Goal: Task Accomplishment & Management: Manage account settings

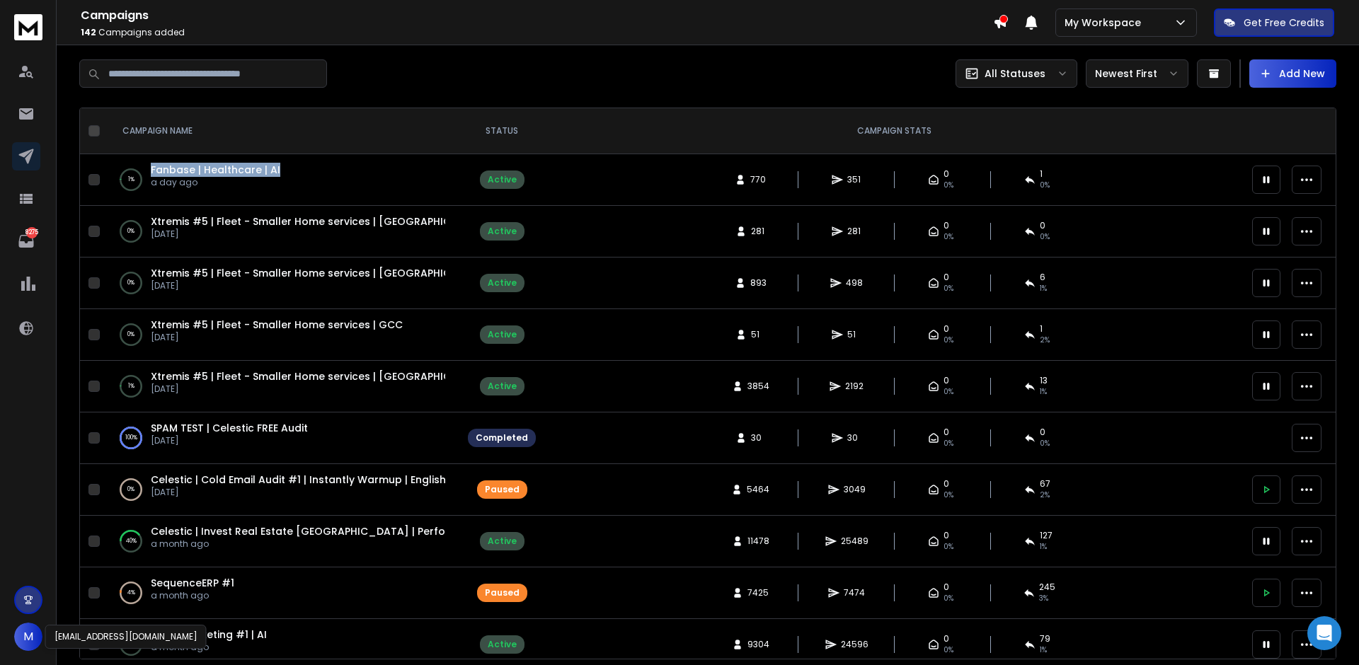
click at [28, 633] on span "M" at bounding box center [28, 637] width 28 height 28
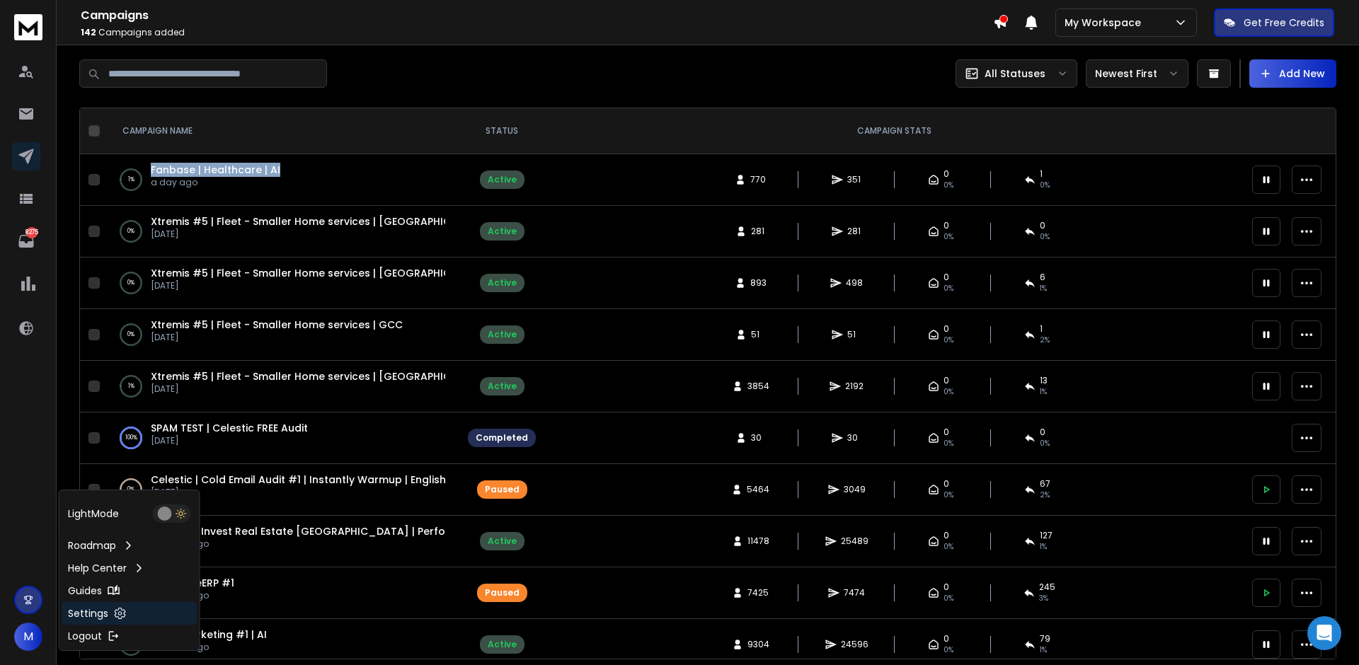
click at [69, 610] on p "Settings" at bounding box center [88, 614] width 40 height 14
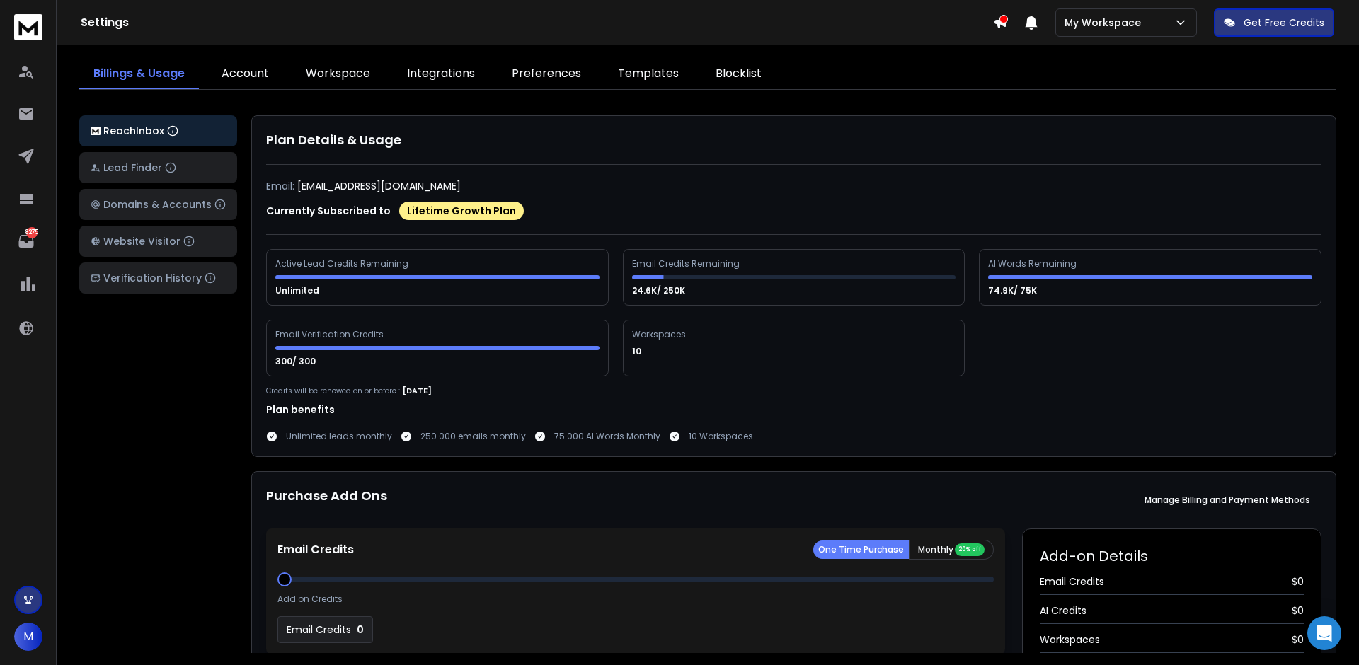
click at [458, 70] on link "Integrations" at bounding box center [441, 74] width 96 height 30
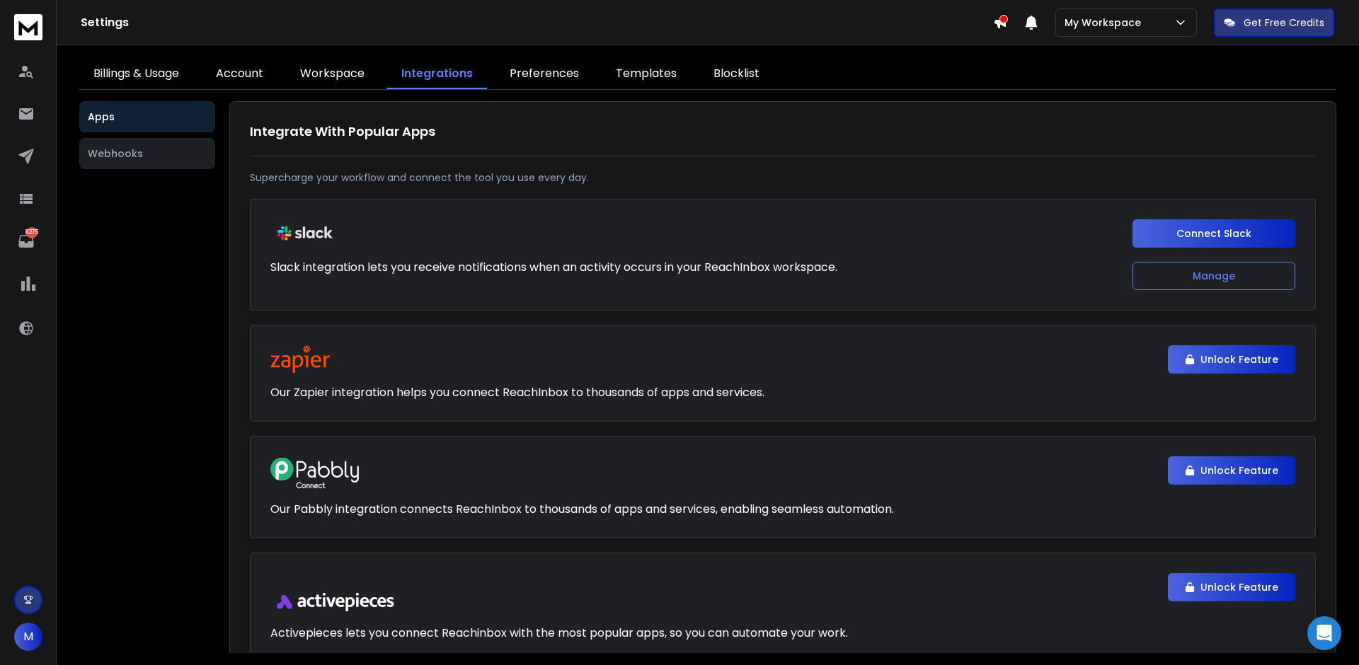
scroll to position [159, 0]
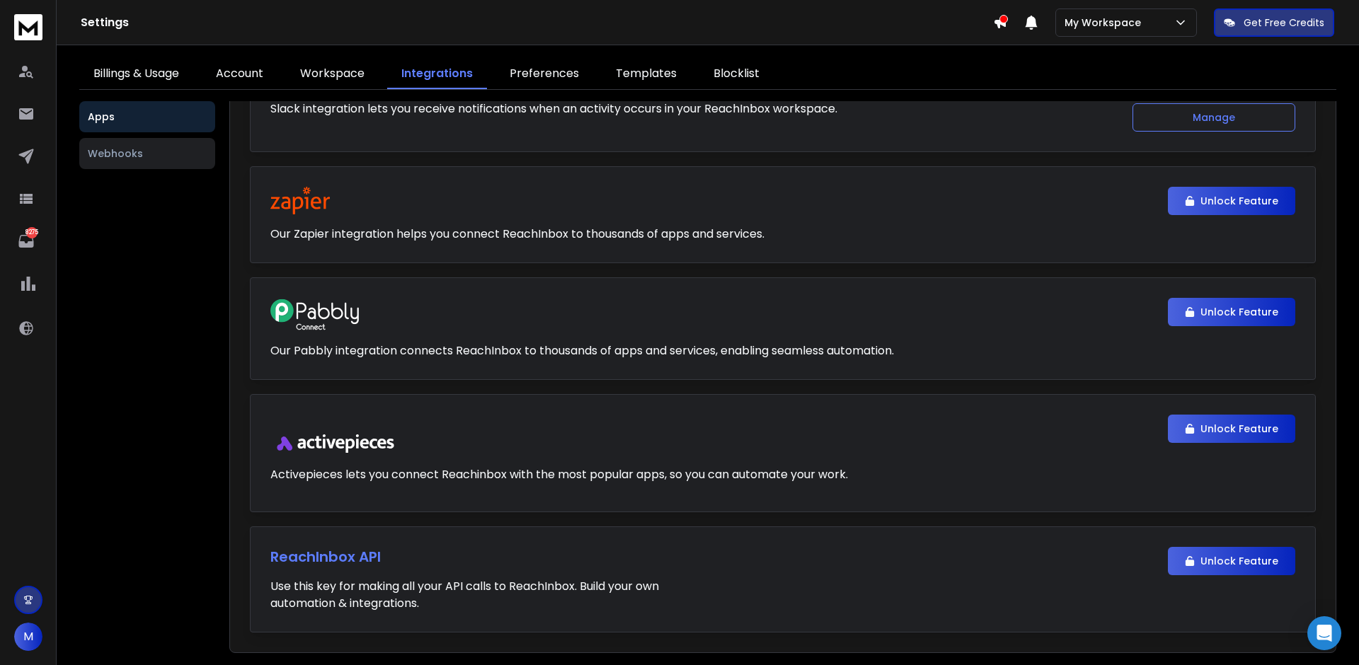
click at [1201, 554] on div "Unlock Feature" at bounding box center [1231, 561] width 93 height 14
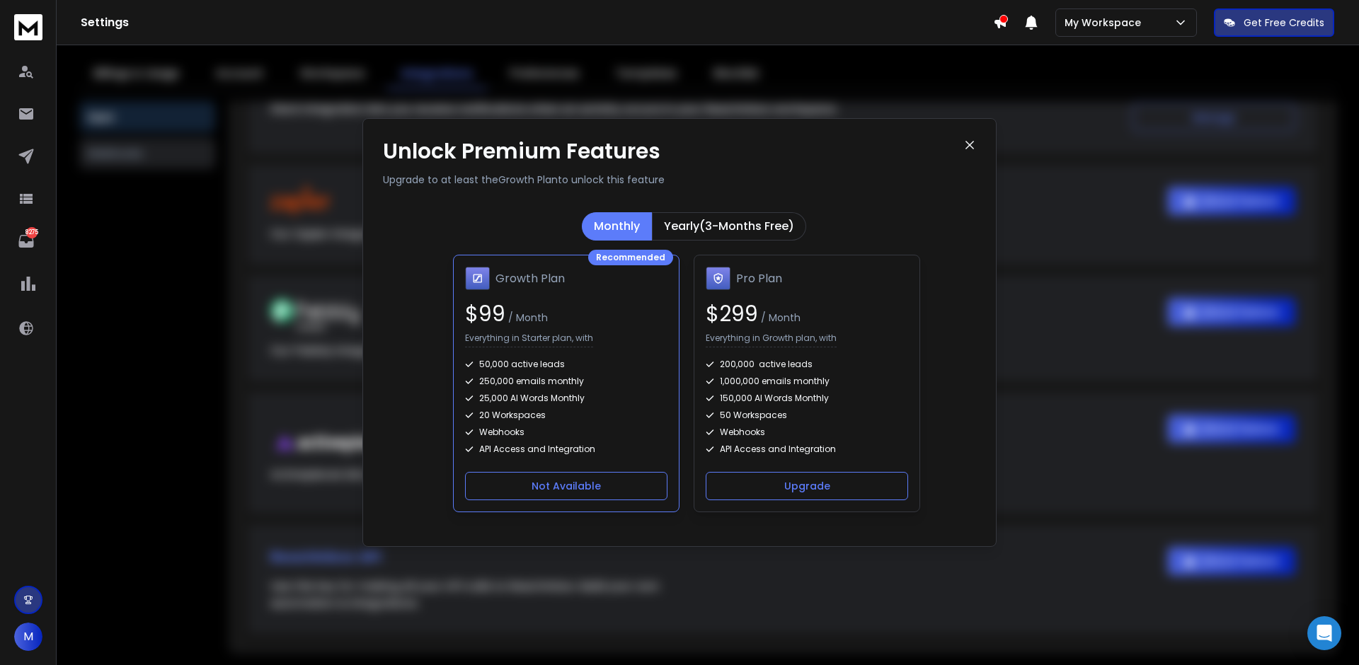
click at [1179, 425] on div "Unlock Premium Features Upgrade to at least the Growth Plan to unlock this feat…" at bounding box center [679, 333] width 1359 height 458
click at [700, 222] on button "Yearly(3-Months Free)" at bounding box center [729, 226] width 154 height 28
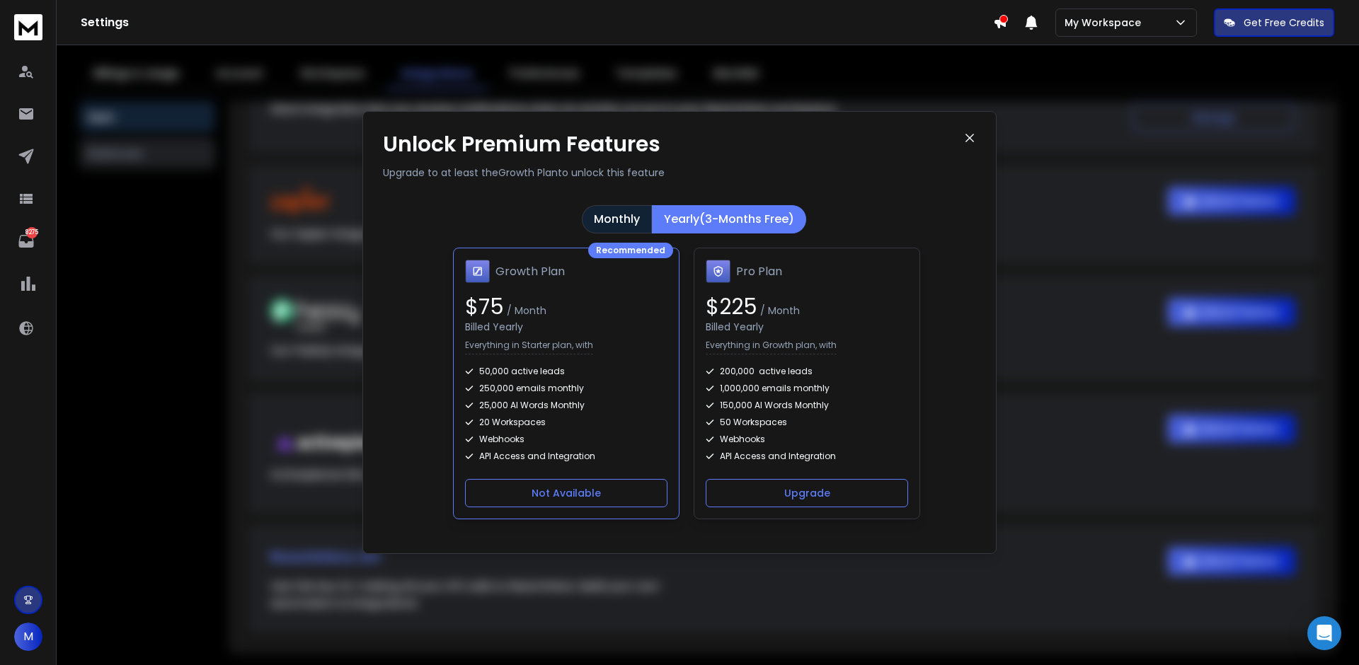
click at [626, 222] on button "Monthly" at bounding box center [617, 219] width 70 height 28
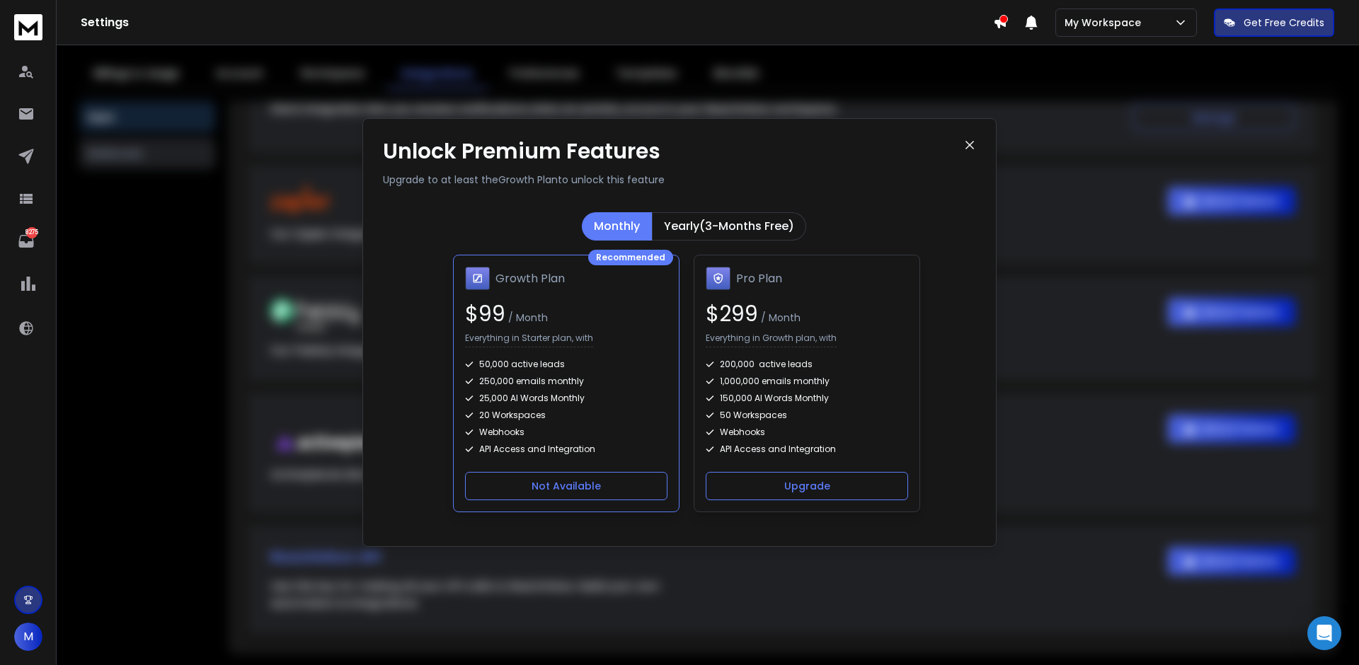
click at [971, 143] on icon at bounding box center [970, 145] width 8 height 8
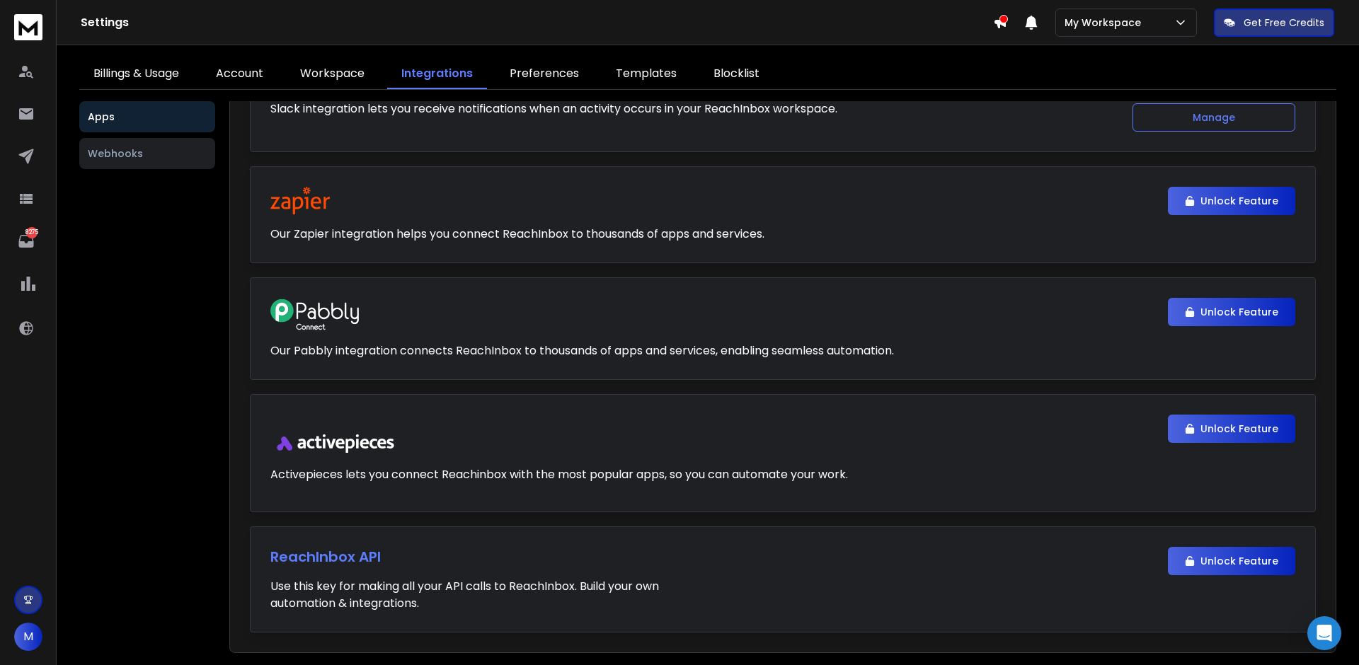
scroll to position [0, 0]
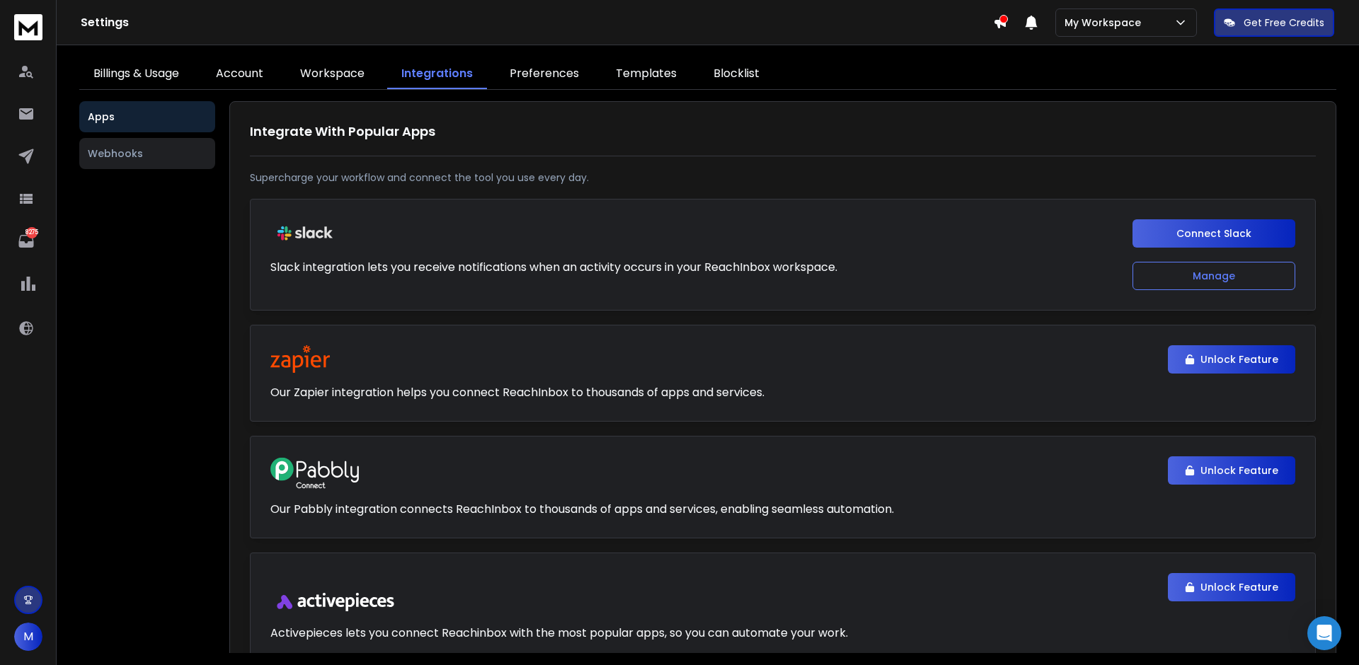
click at [258, 62] on link "Account" at bounding box center [240, 74] width 76 height 30
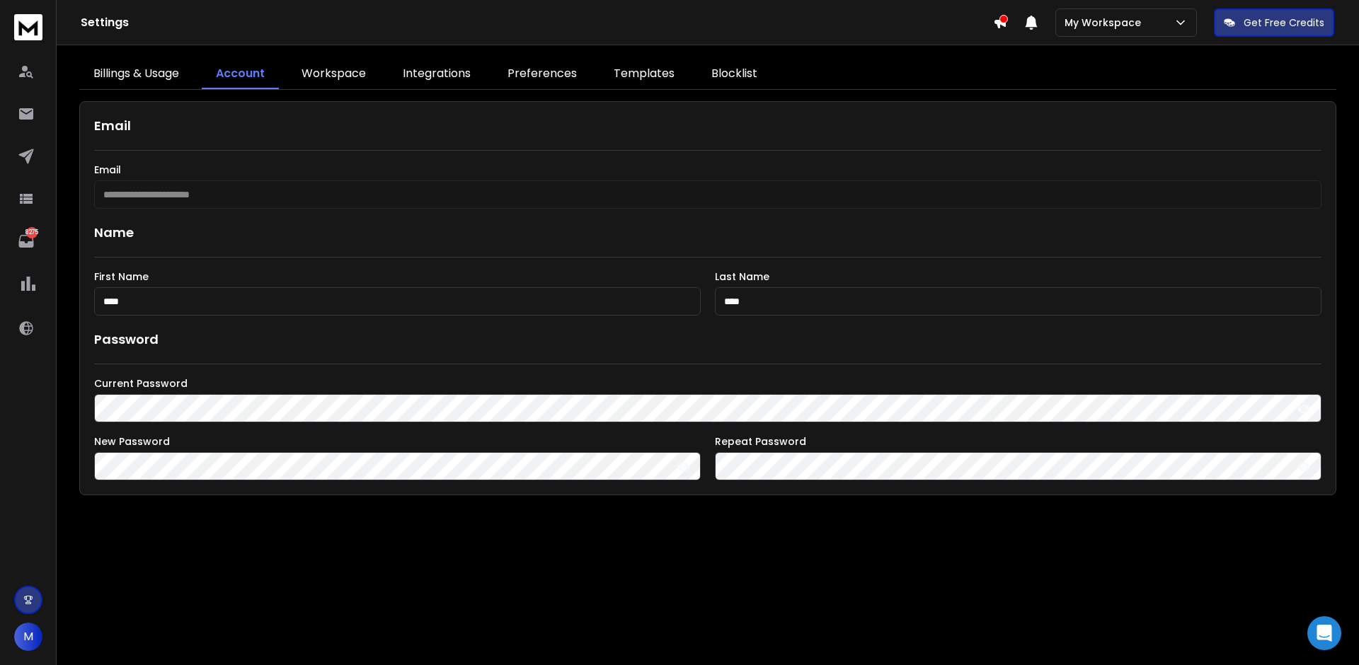
click at [421, 73] on link "Integrations" at bounding box center [437, 74] width 96 height 30
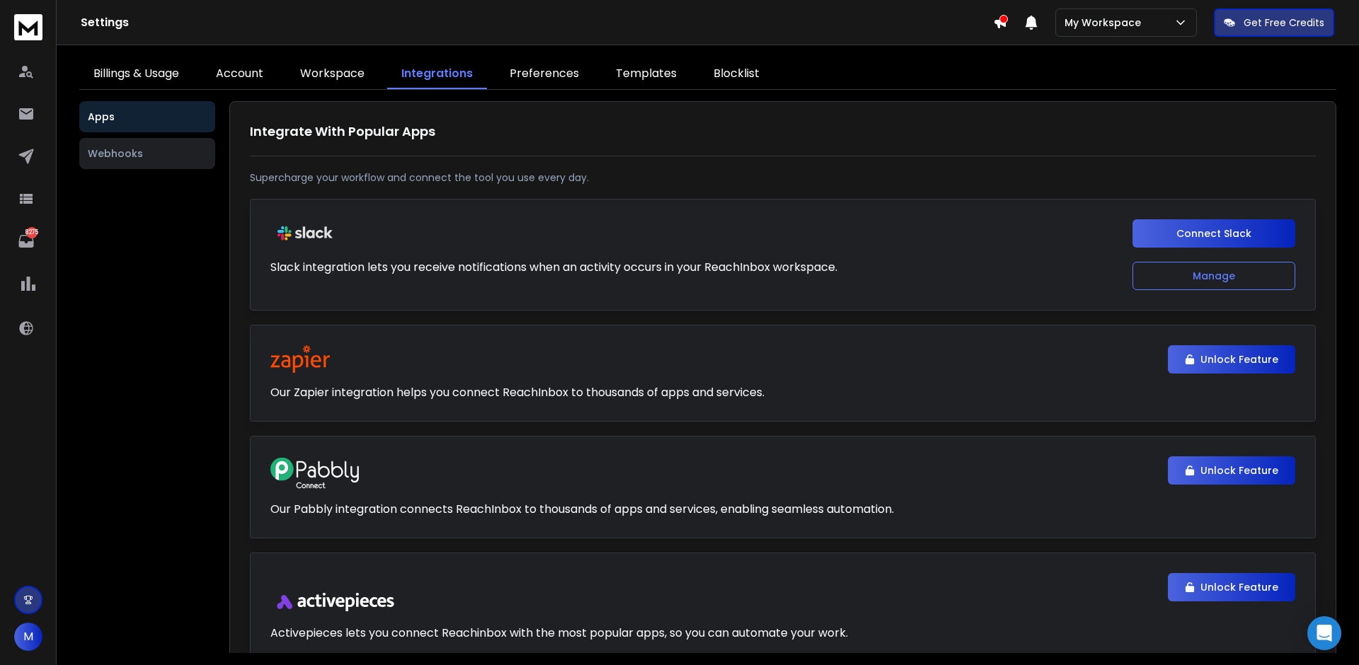
click at [159, 159] on button "Webhooks" at bounding box center [147, 153] width 136 height 31
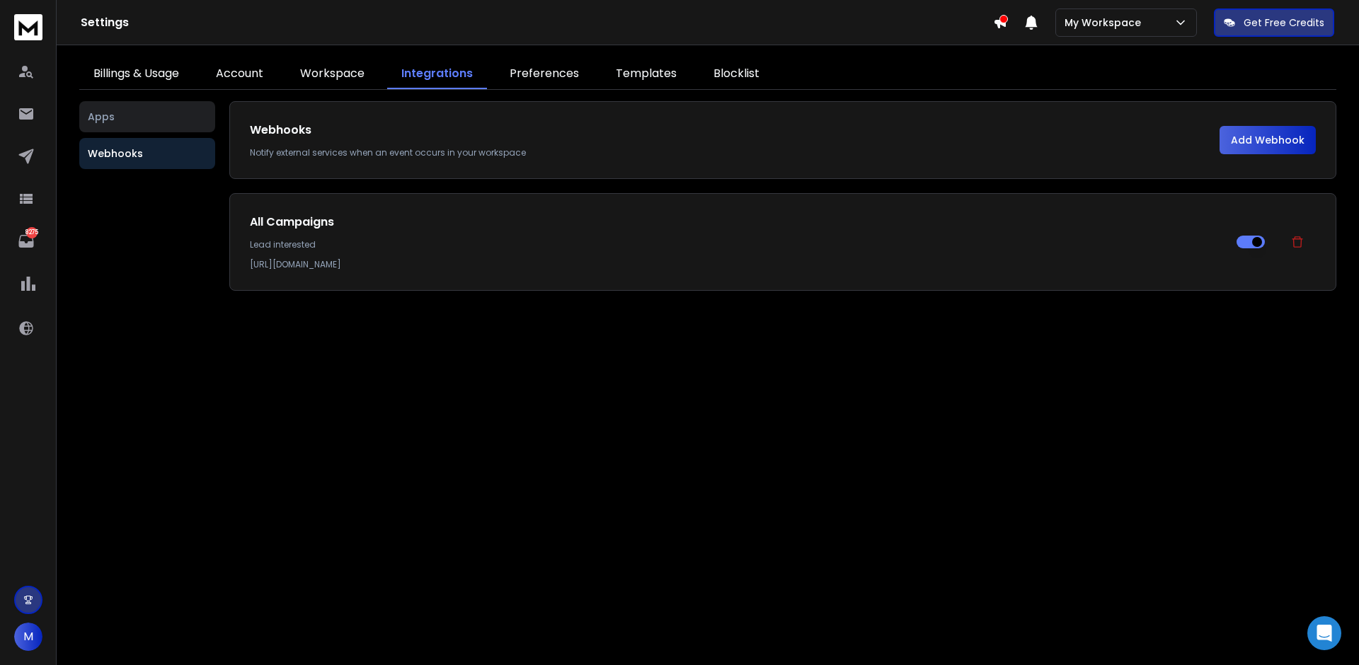
click at [1243, 146] on button "Add Webhook" at bounding box center [1268, 140] width 96 height 28
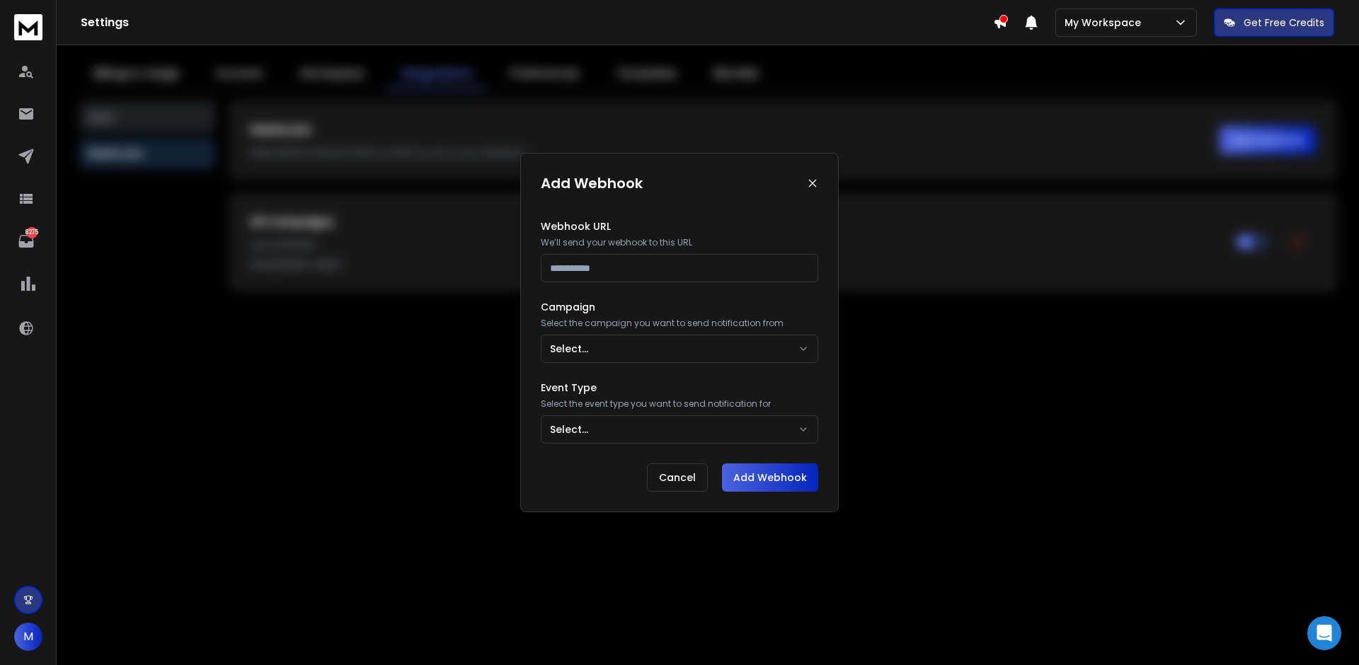
click at [683, 354] on button "Select..." at bounding box center [680, 349] width 278 height 28
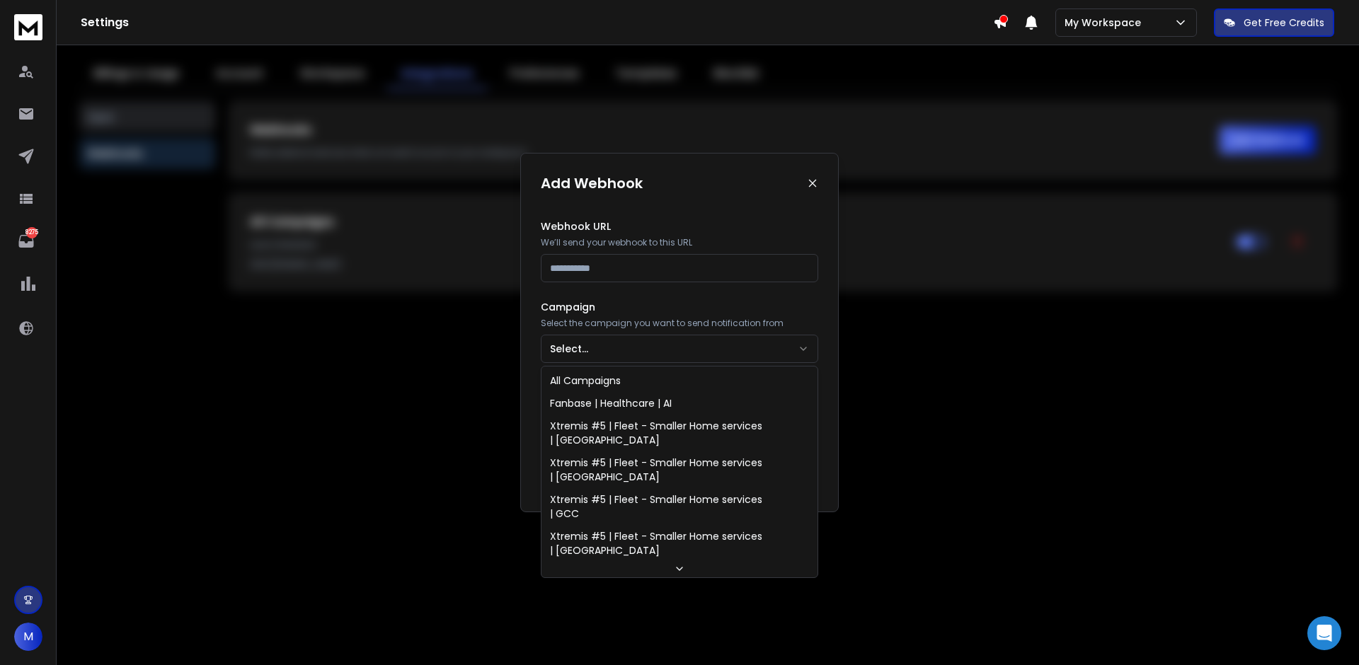
click at [687, 307] on label "Campaign" at bounding box center [680, 307] width 278 height 10
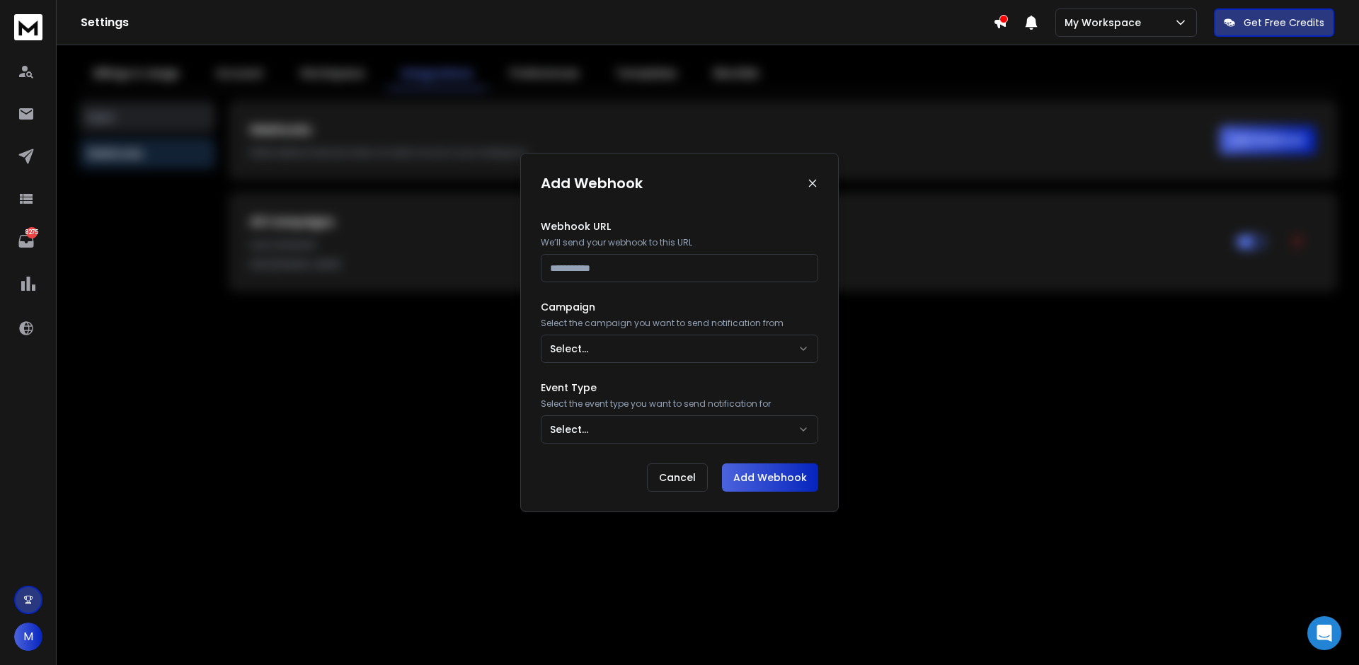
click at [812, 193] on div "Add Webhook" at bounding box center [680, 197] width 278 height 48
click at [812, 191] on div "Add Webhook" at bounding box center [680, 183] width 278 height 20
click at [811, 182] on icon at bounding box center [813, 184] width 8 height 8
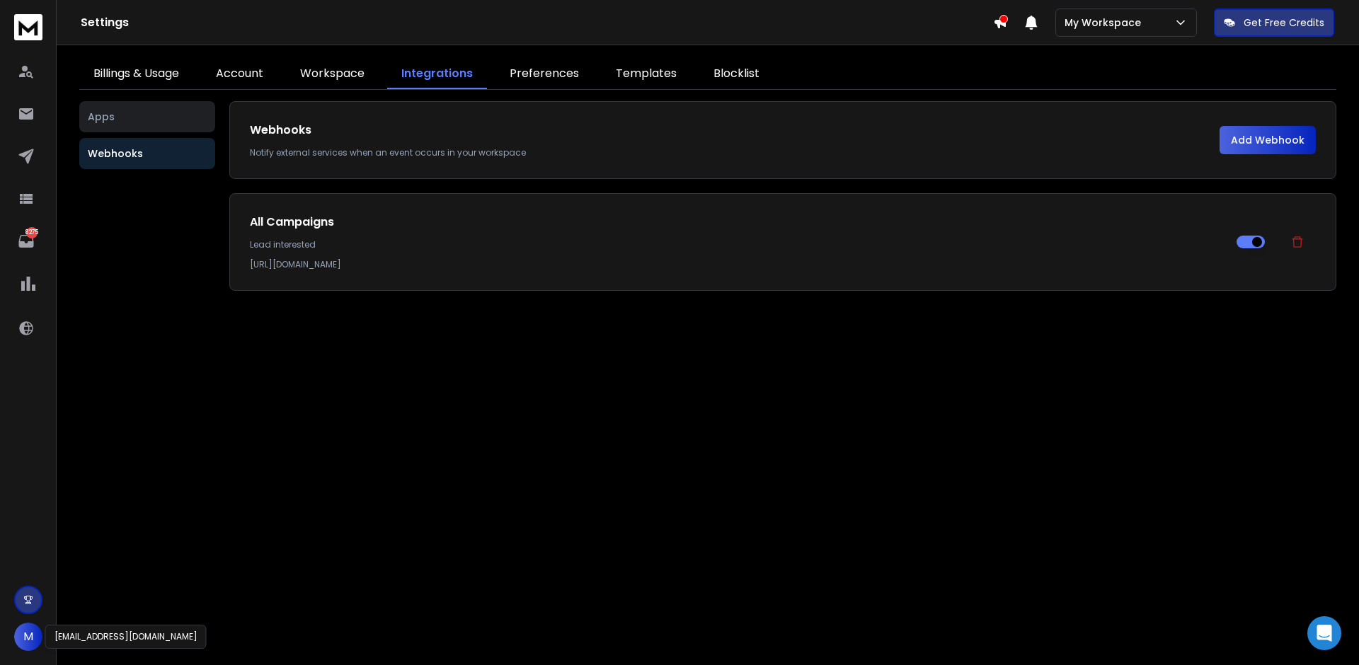
click at [41, 639] on span "M" at bounding box center [28, 637] width 28 height 28
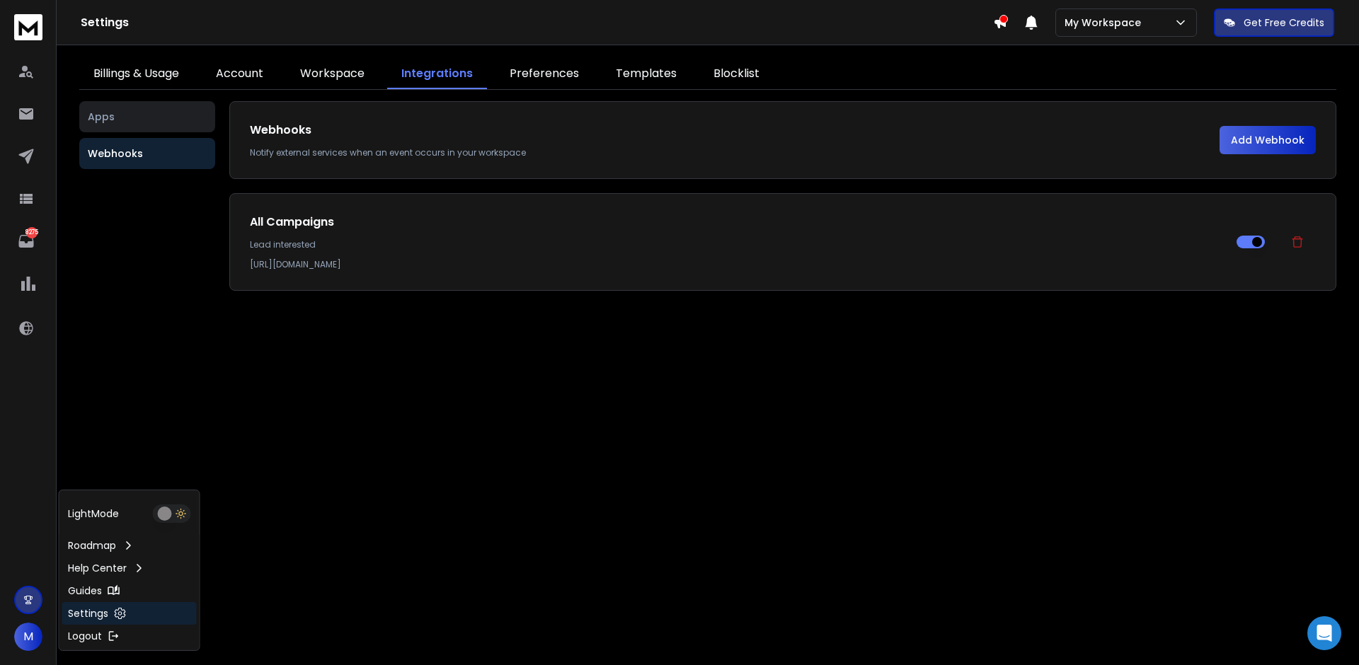
click at [84, 611] on p "Settings" at bounding box center [88, 614] width 40 height 14
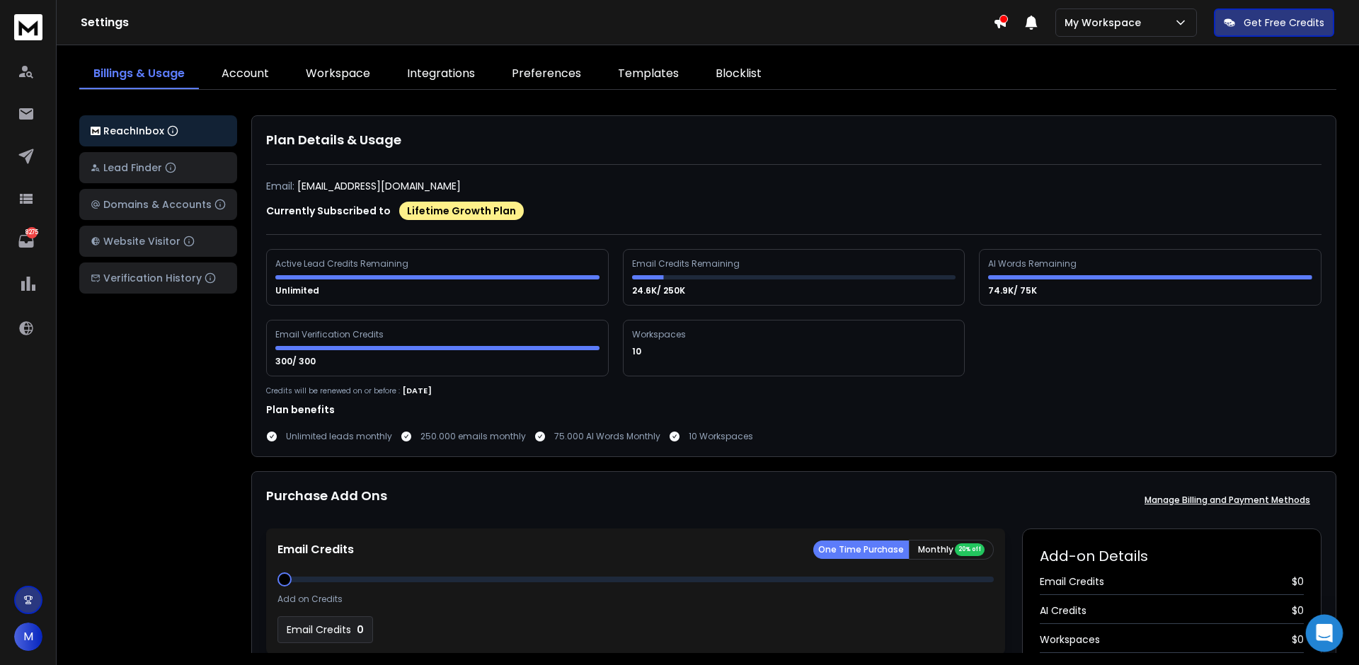
click at [1332, 636] on icon "Open Intercom Messenger" at bounding box center [1324, 633] width 18 height 18
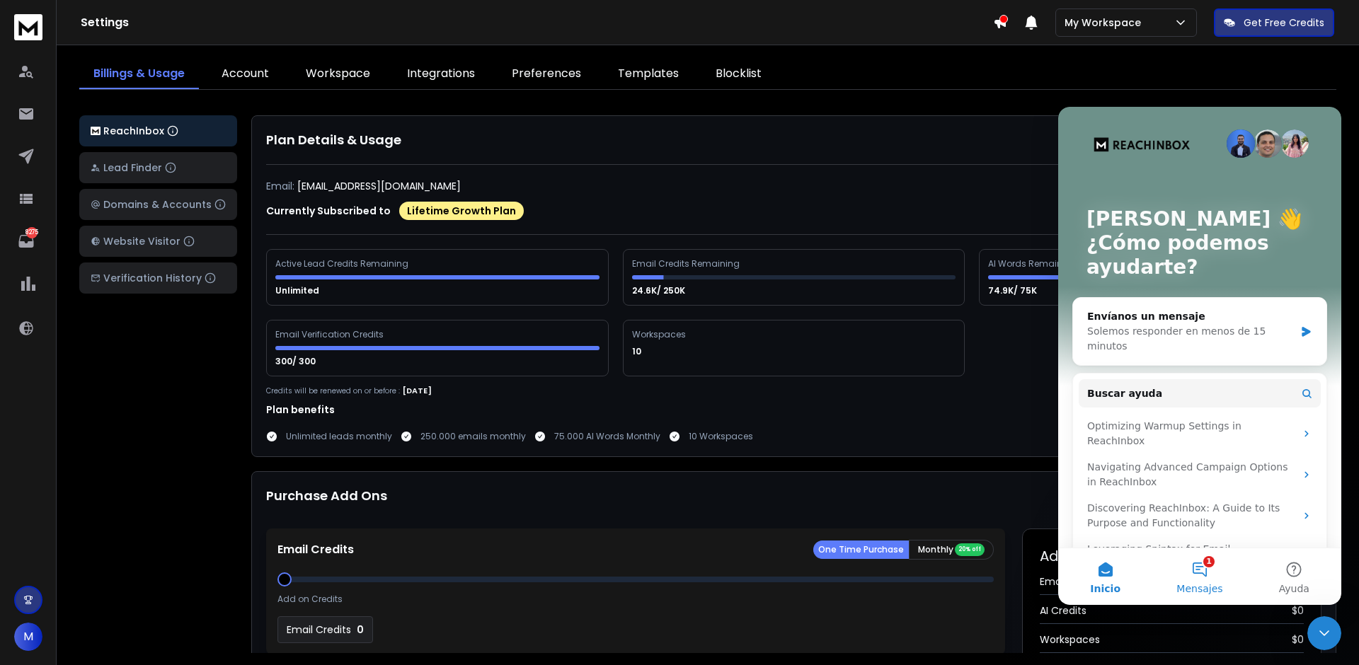
click at [1197, 581] on button "1 Mensajes" at bounding box center [1200, 577] width 94 height 57
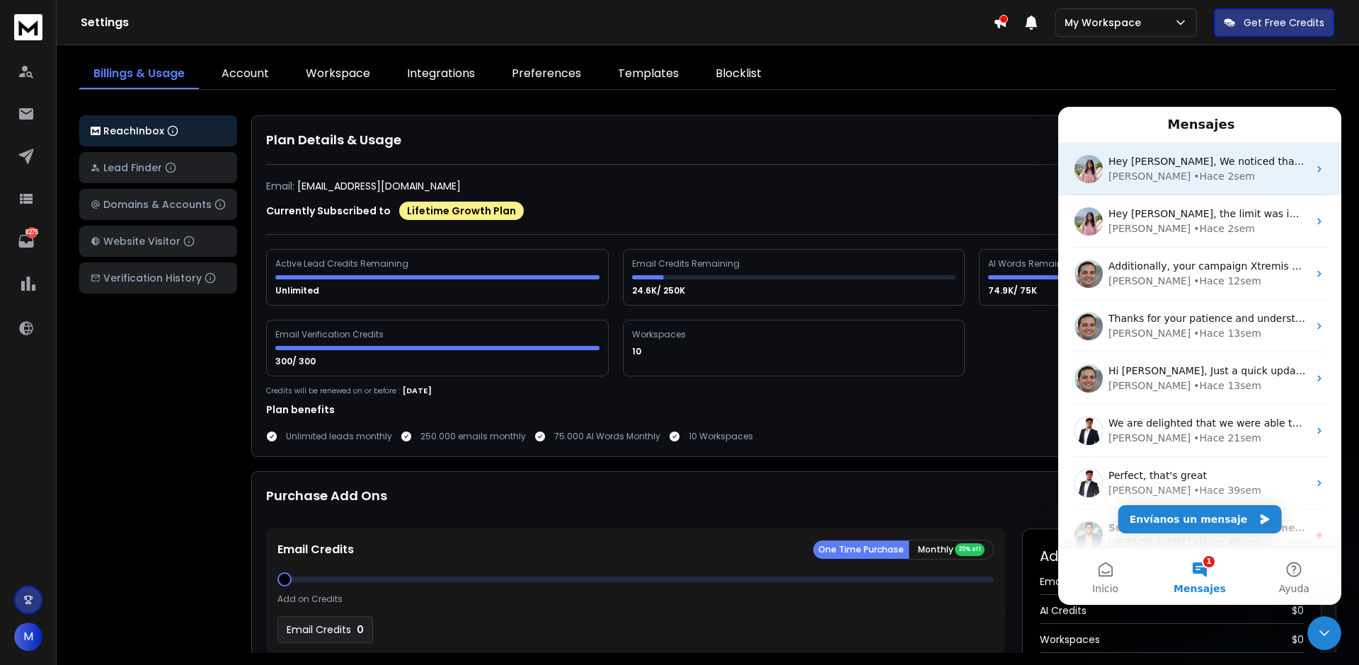
click at [1119, 183] on div "[PERSON_NAME]" at bounding box center [1150, 176] width 82 height 15
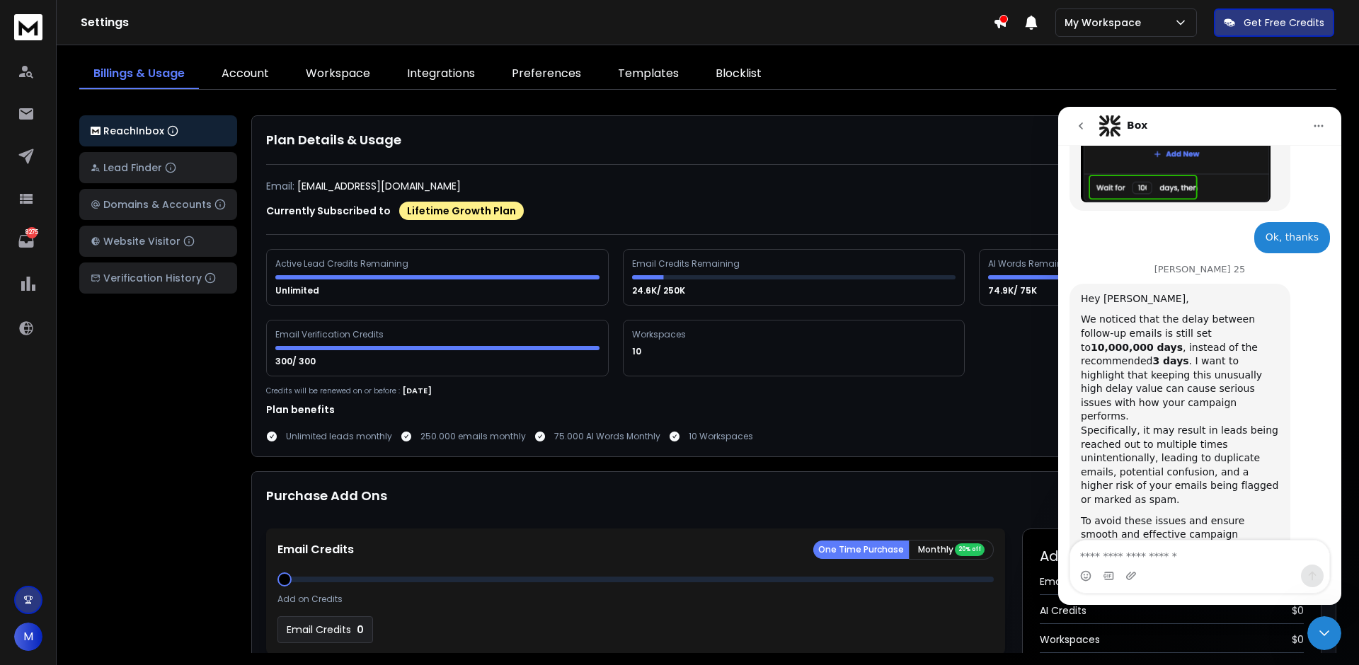
scroll to position [473, 0]
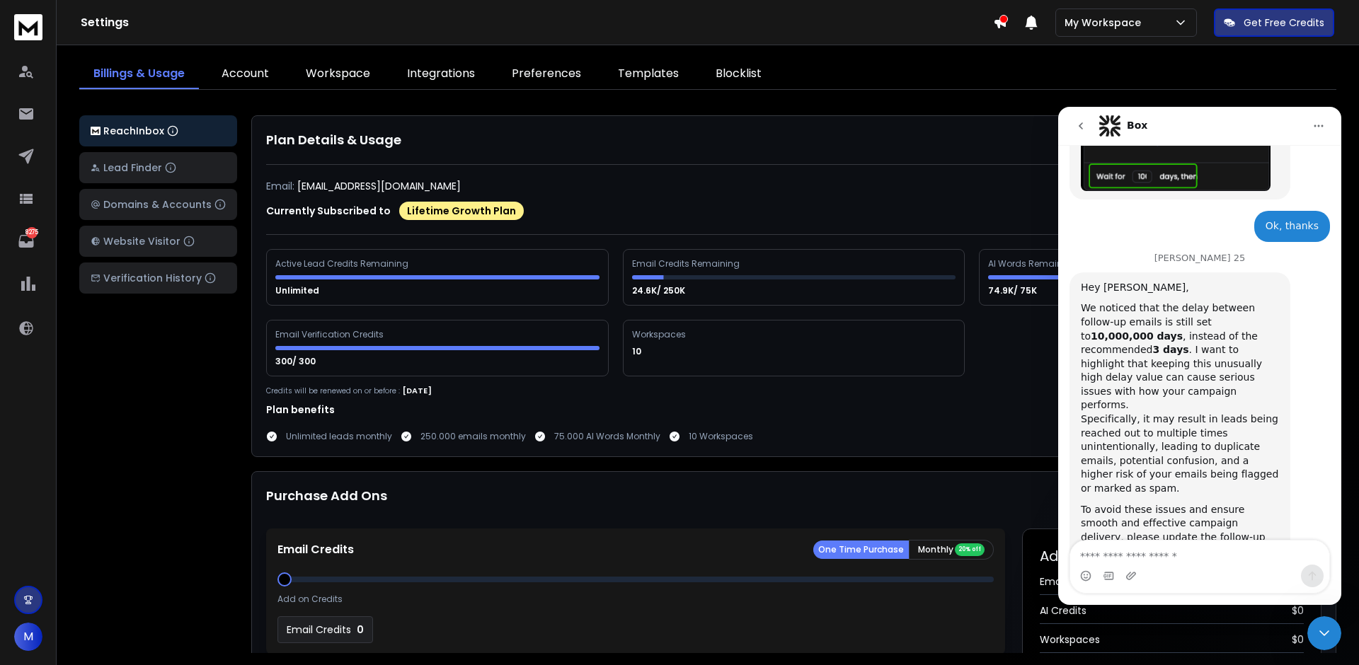
click at [1084, 120] on button "go back" at bounding box center [1081, 126] width 27 height 27
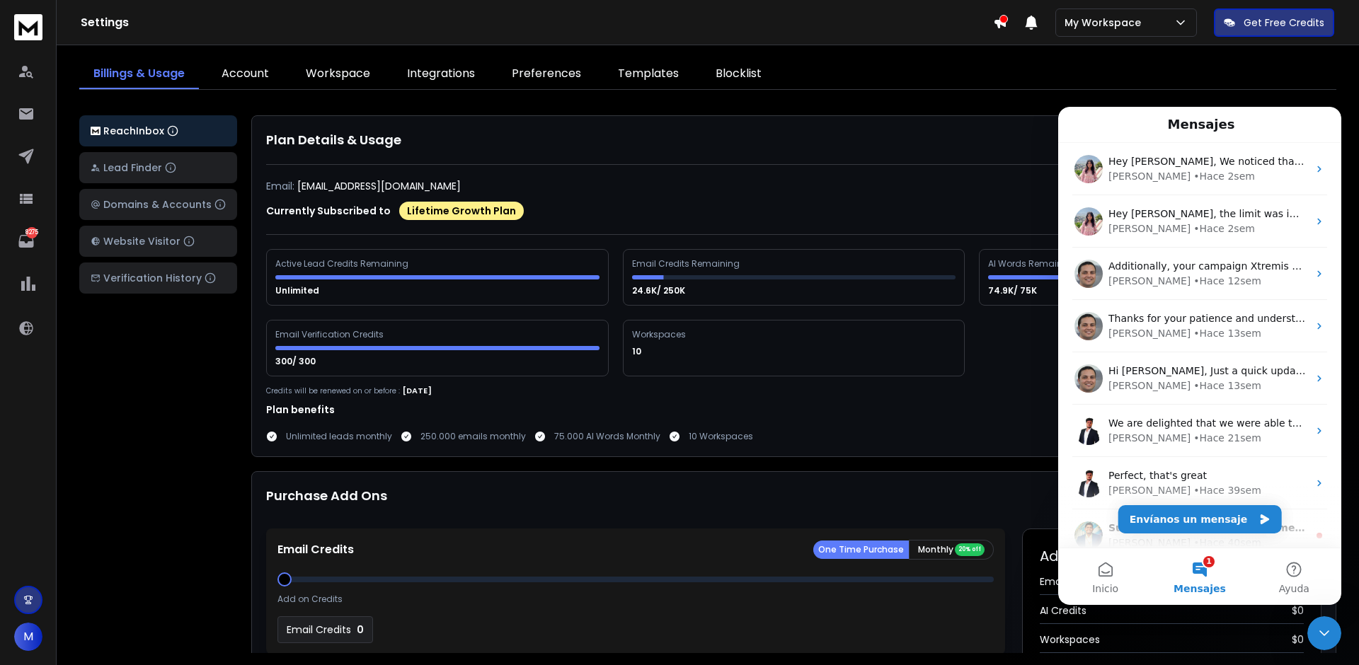
scroll to position [0, 0]
click at [1206, 519] on button "Envíanos un mensaje" at bounding box center [1201, 519] width 164 height 28
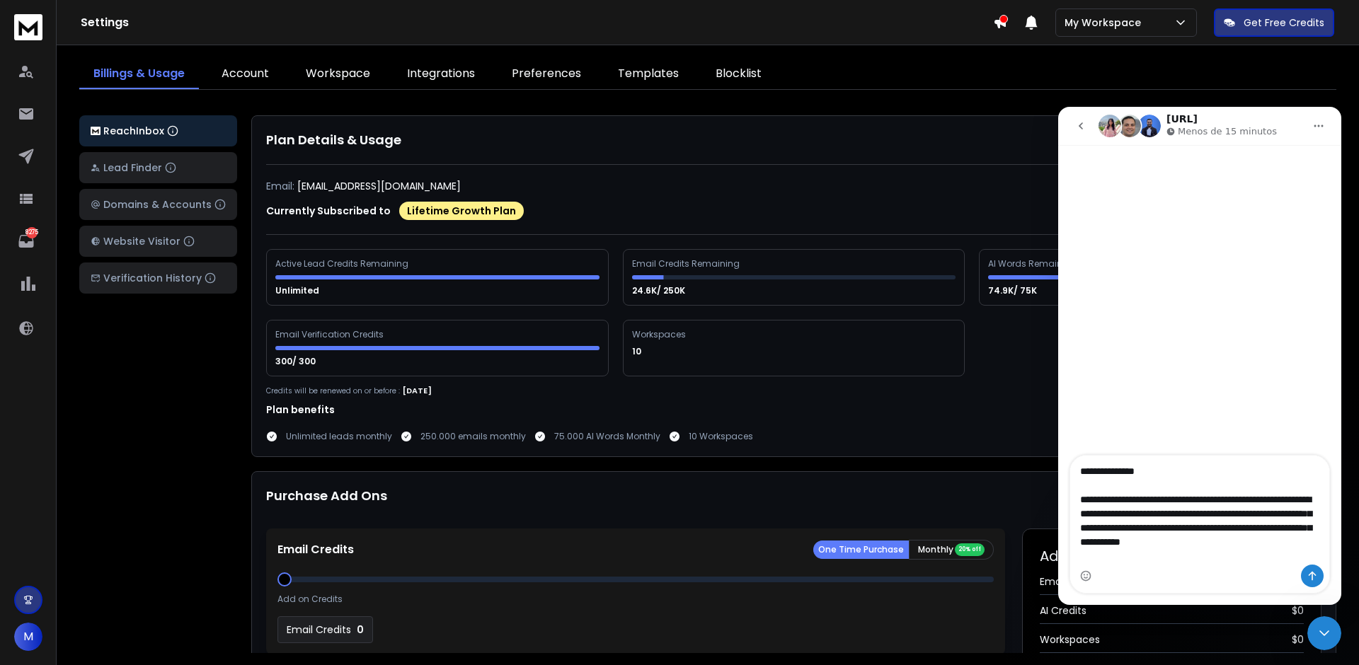
type textarea "**********"
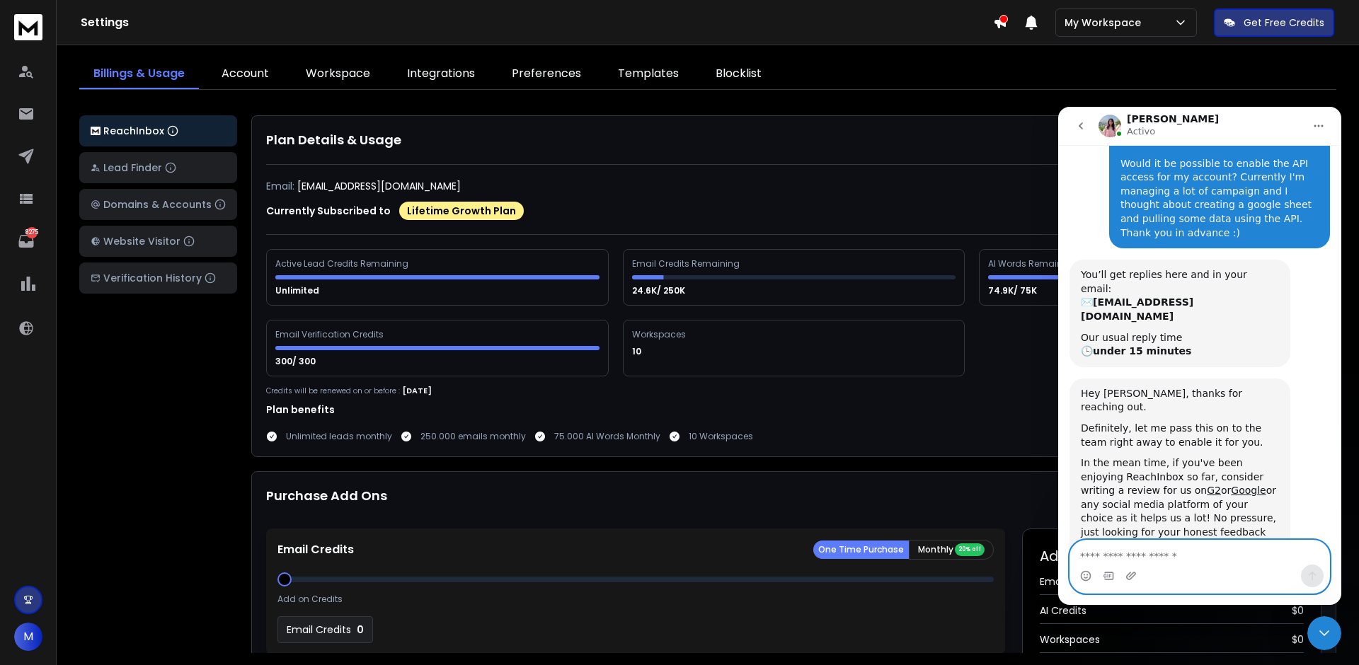
scroll to position [72, 0]
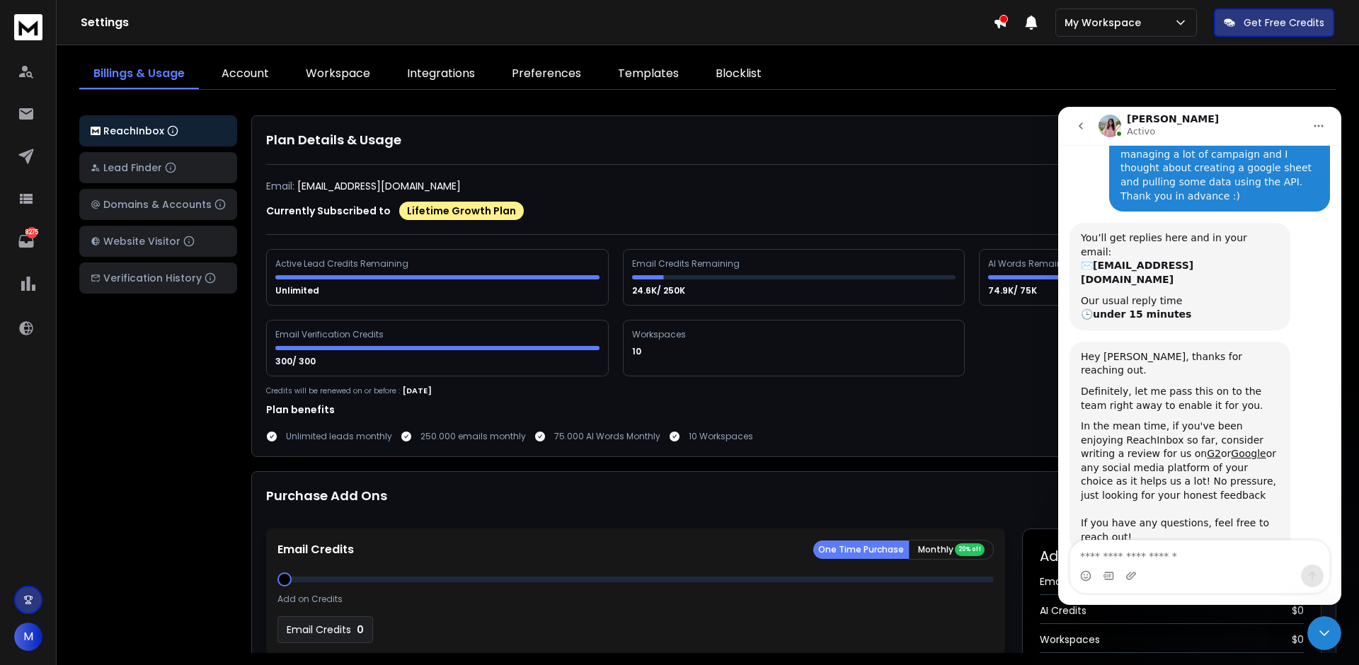
click at [1242, 385] on div "Definitely, let me pass this on to the team right away to enable it for you." at bounding box center [1180, 399] width 198 height 28
click at [1149, 555] on textarea "Escribe un mensaje..." at bounding box center [1199, 553] width 259 height 24
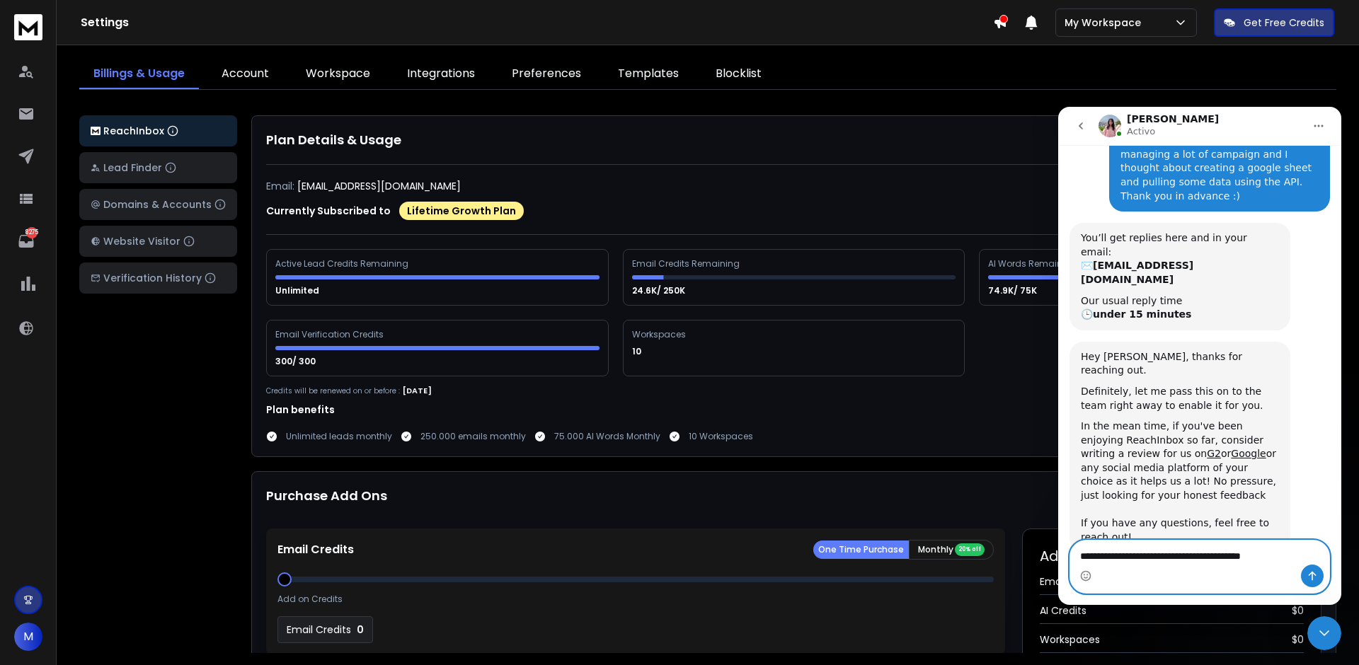
type textarea "**********"
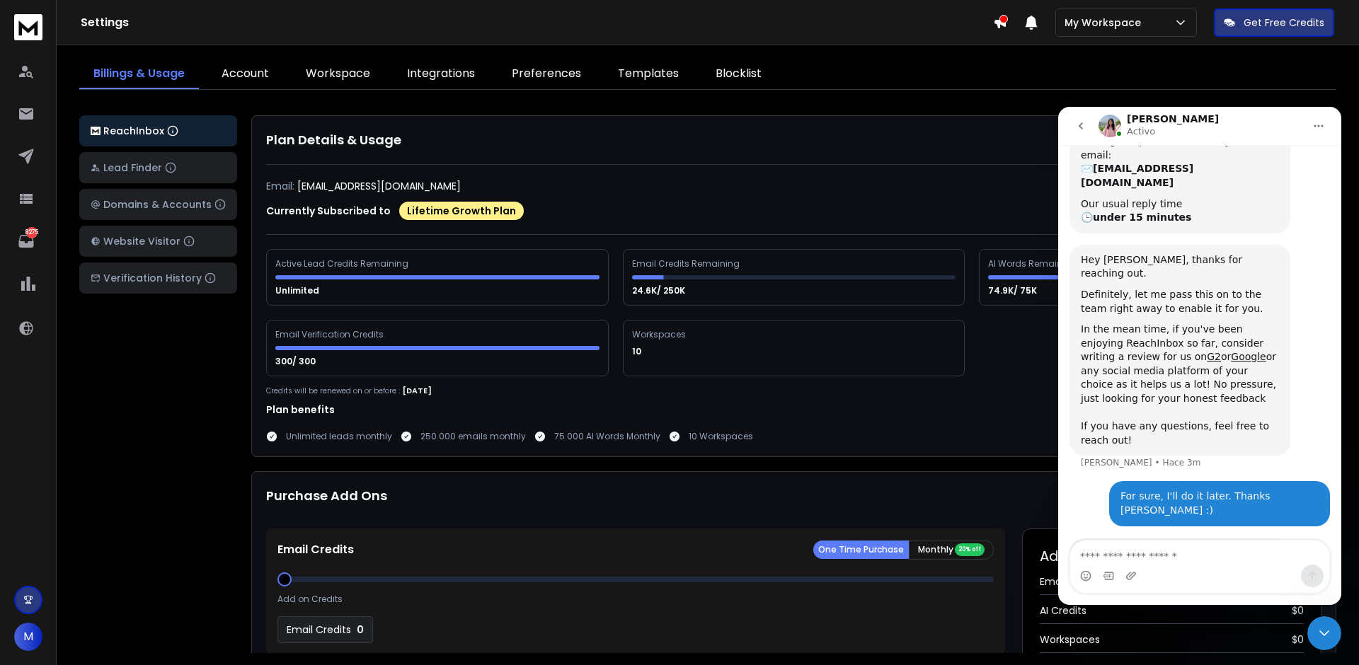
scroll to position [205, 0]
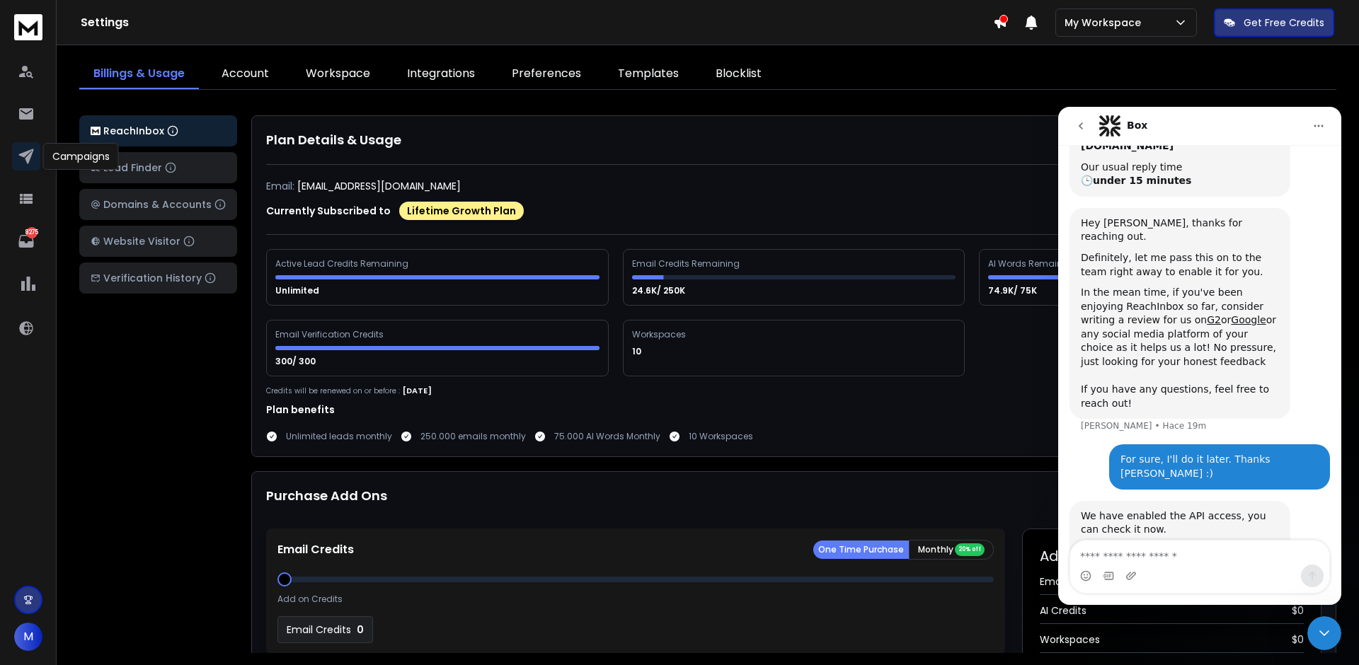
click at [18, 149] on icon at bounding box center [26, 156] width 17 height 17
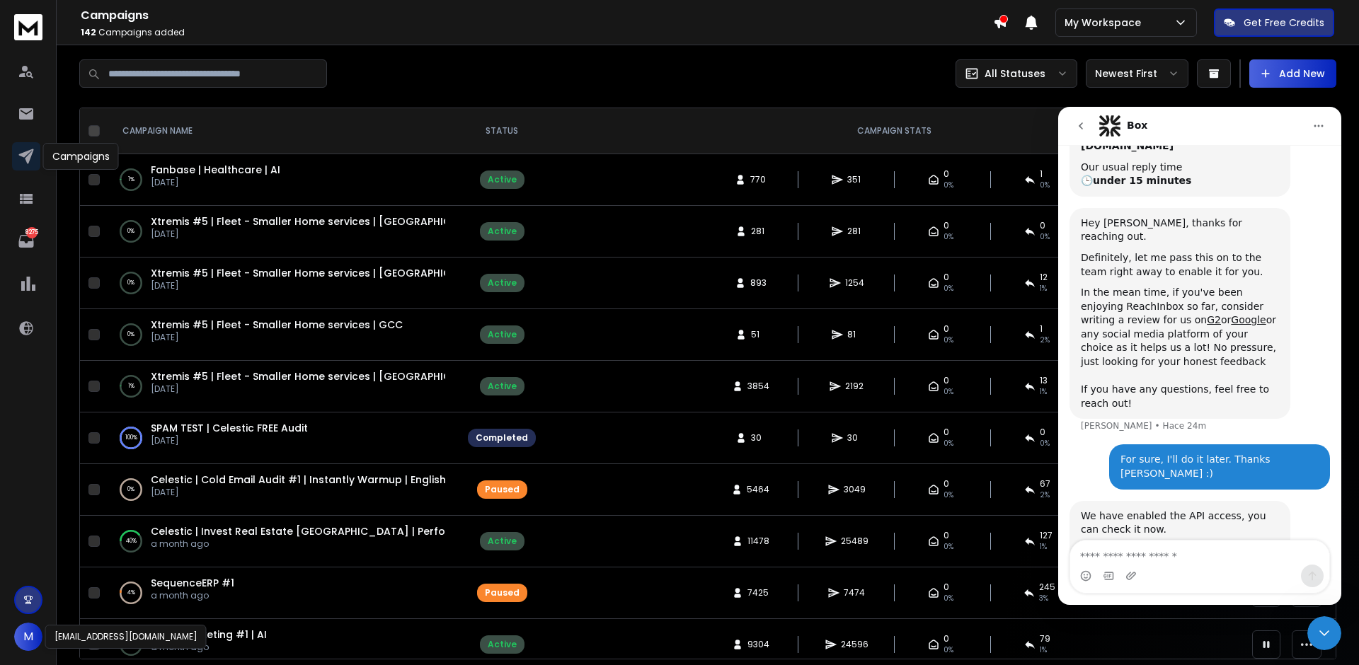
click at [20, 634] on span "M" at bounding box center [28, 637] width 28 height 28
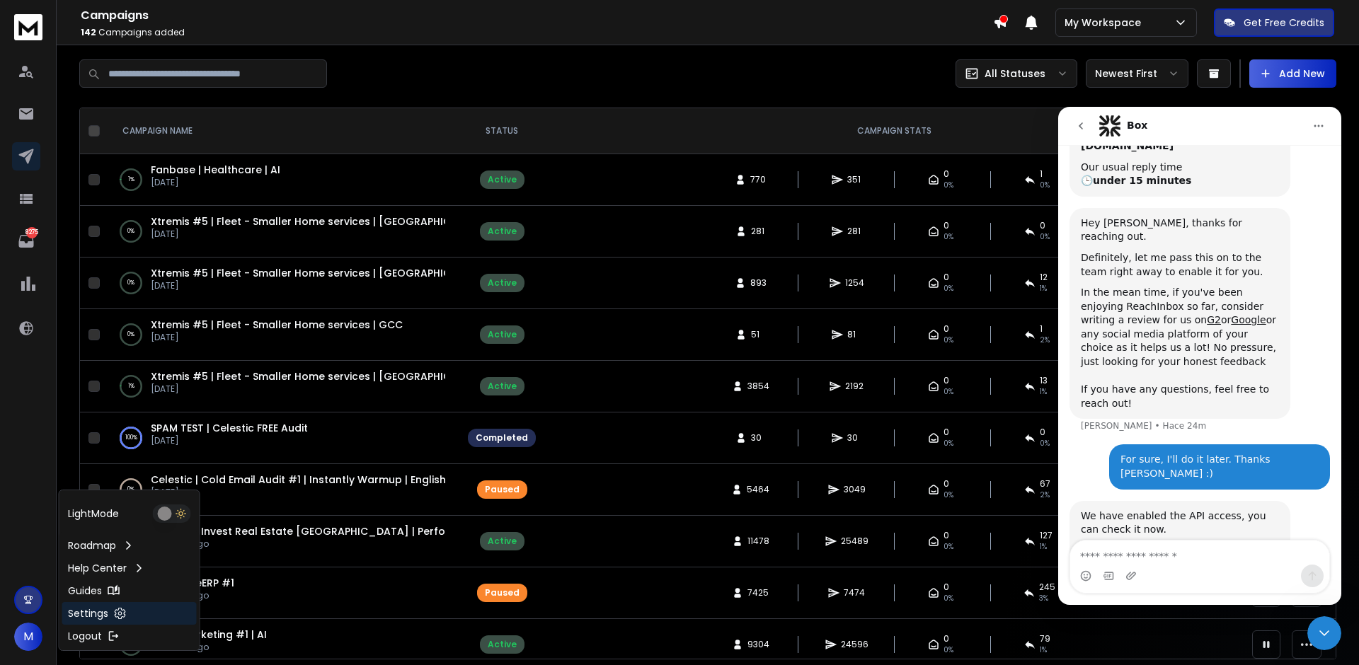
click at [86, 613] on p "Settings" at bounding box center [88, 614] width 40 height 14
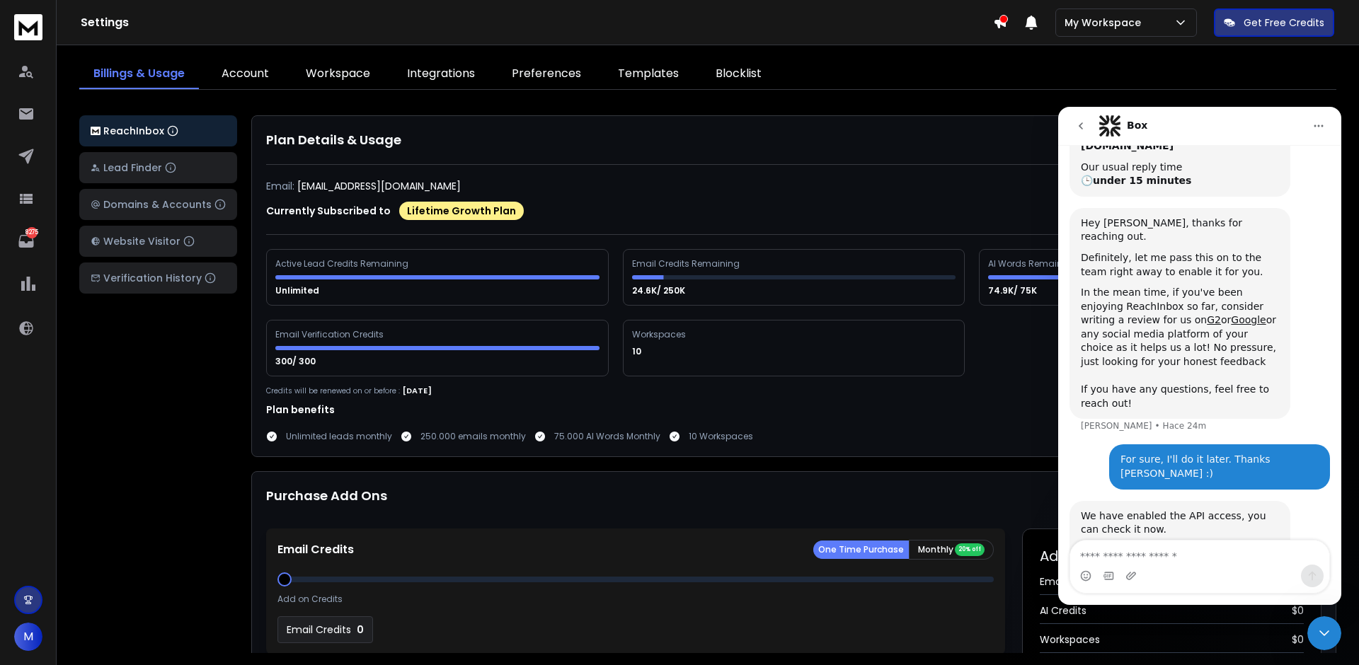
click at [263, 79] on link "Account" at bounding box center [245, 74] width 76 height 30
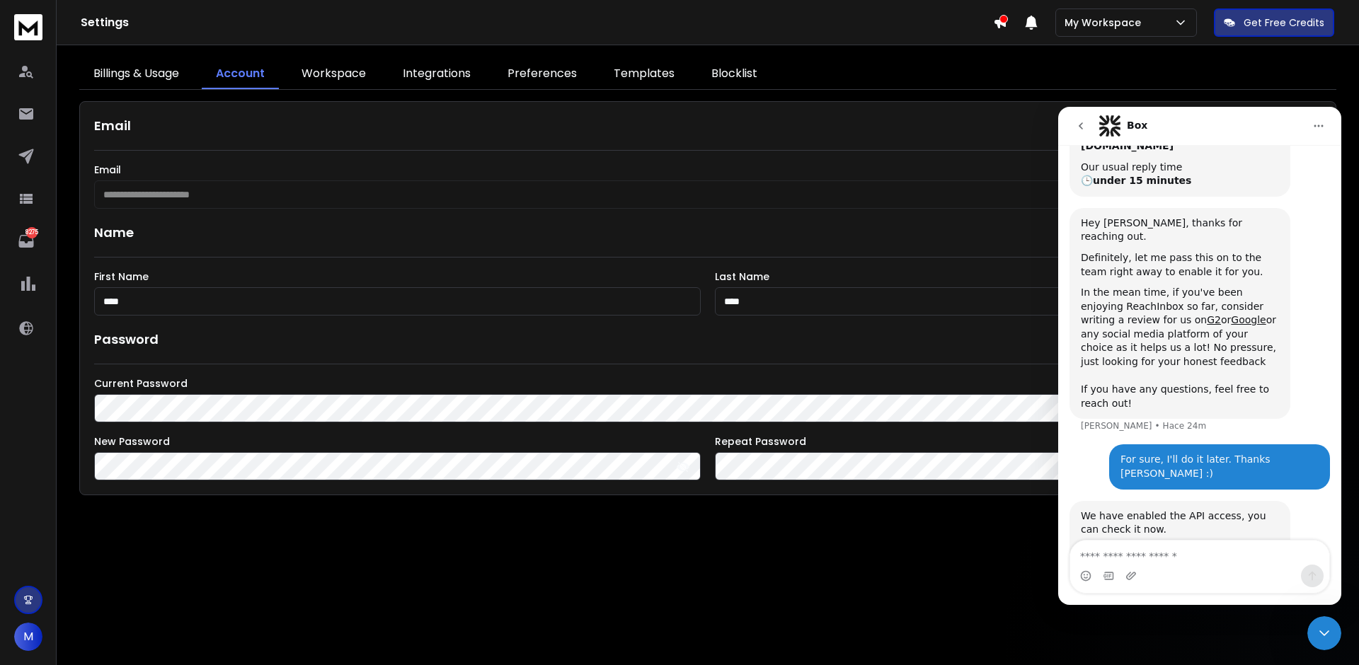
click at [358, 68] on link "Workspace" at bounding box center [333, 74] width 93 height 30
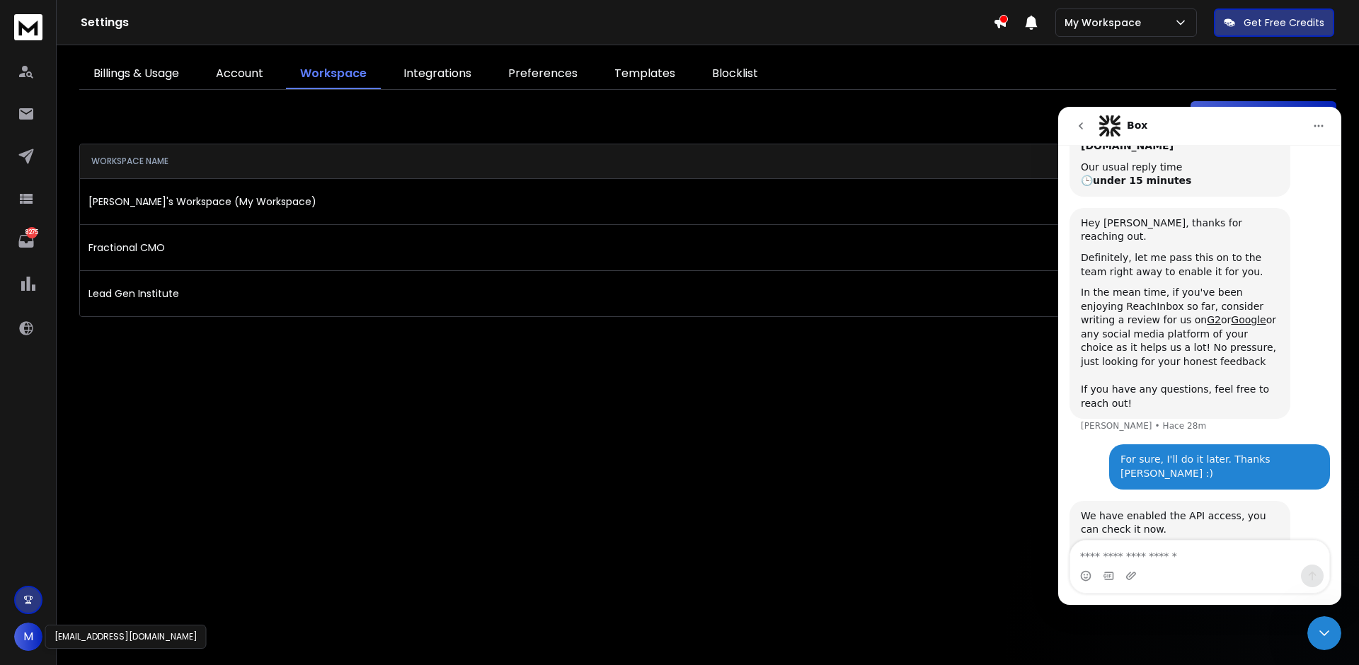
click at [41, 636] on span "M" at bounding box center [28, 637] width 28 height 28
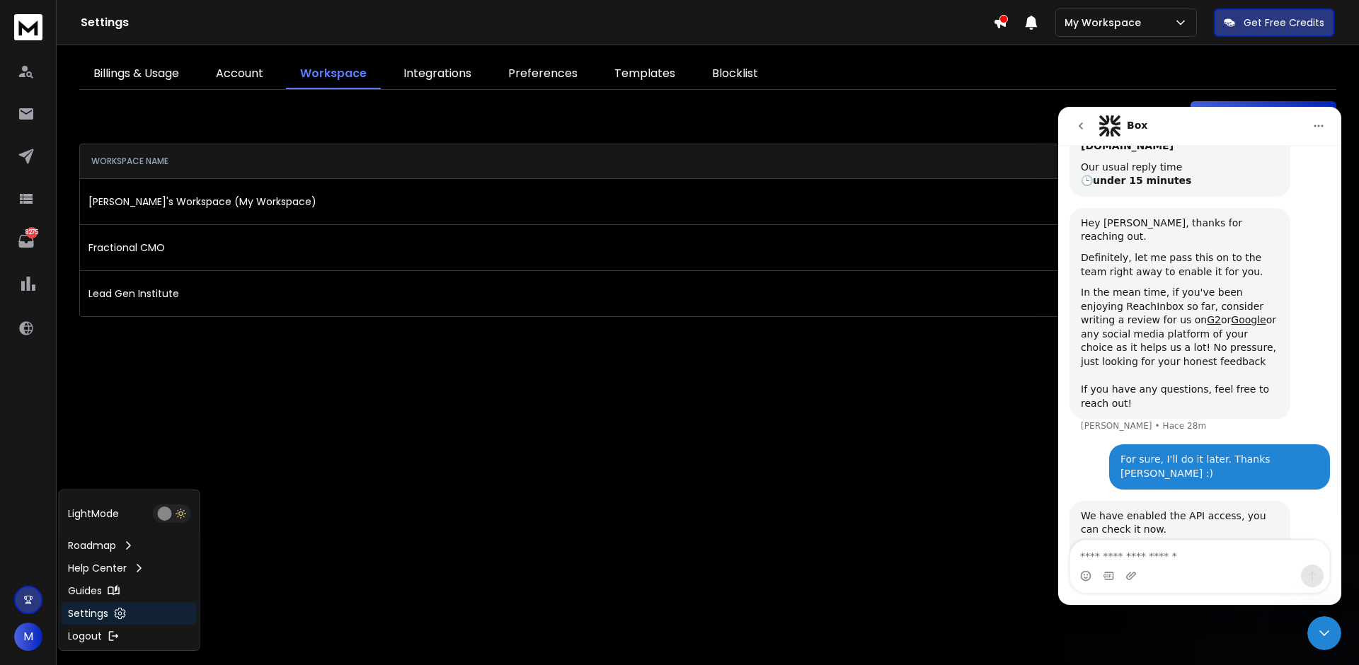
click at [88, 614] on p "Settings" at bounding box center [88, 614] width 40 height 14
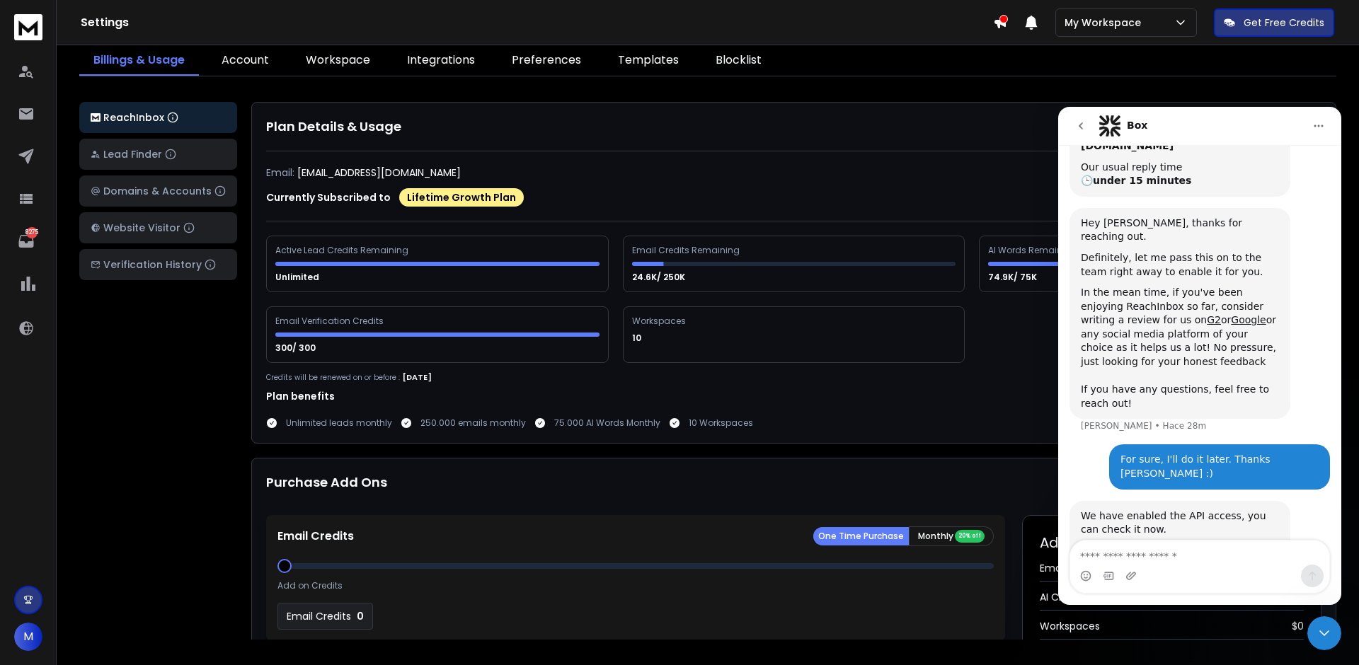
click at [448, 64] on link "Integrations" at bounding box center [441, 61] width 96 height 30
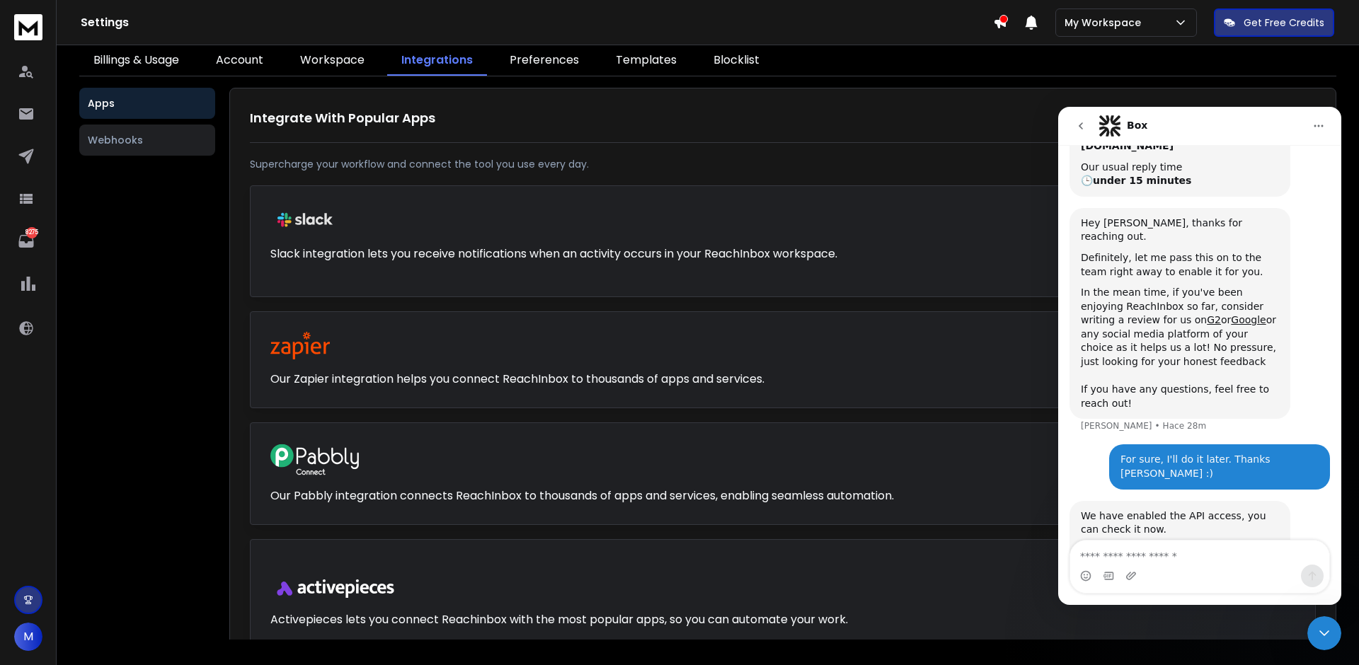
scroll to position [159, 0]
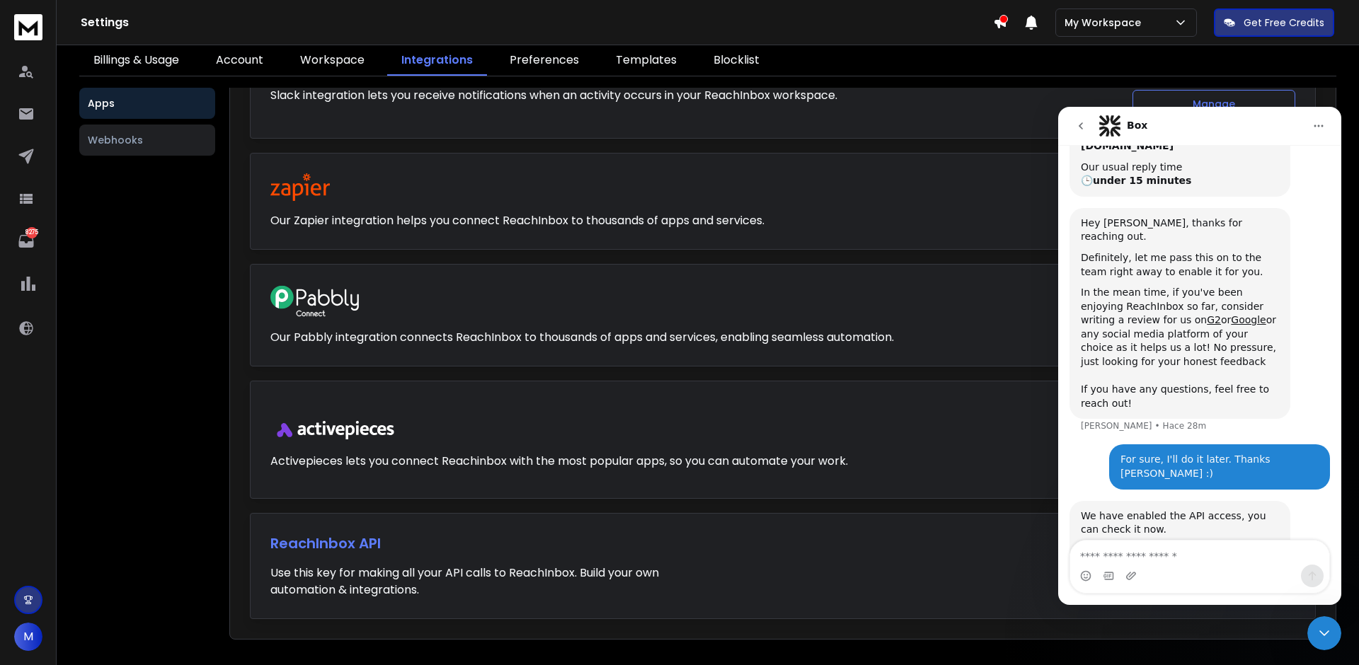
click at [1318, 626] on icon "Cerrar Intercom Messenger" at bounding box center [1324, 633] width 17 height 17
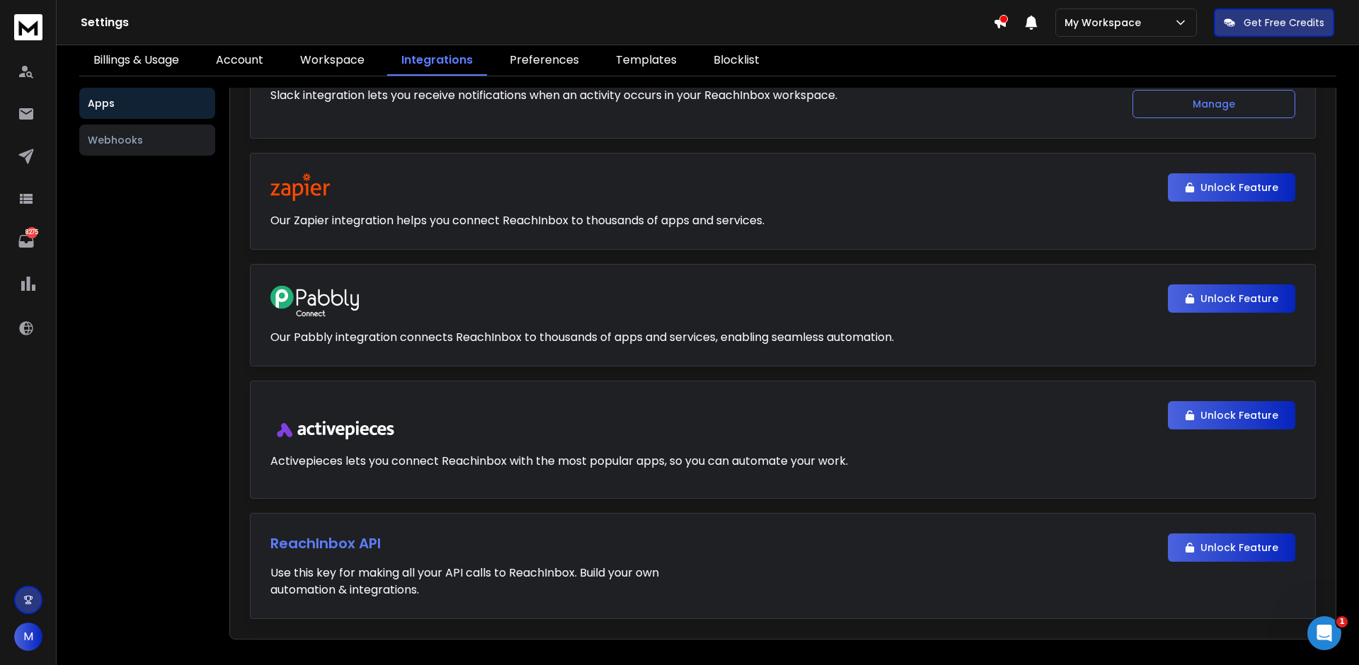
scroll to position [191, 0]
click at [1242, 549] on p "Unlock Feature" at bounding box center [1240, 548] width 78 height 14
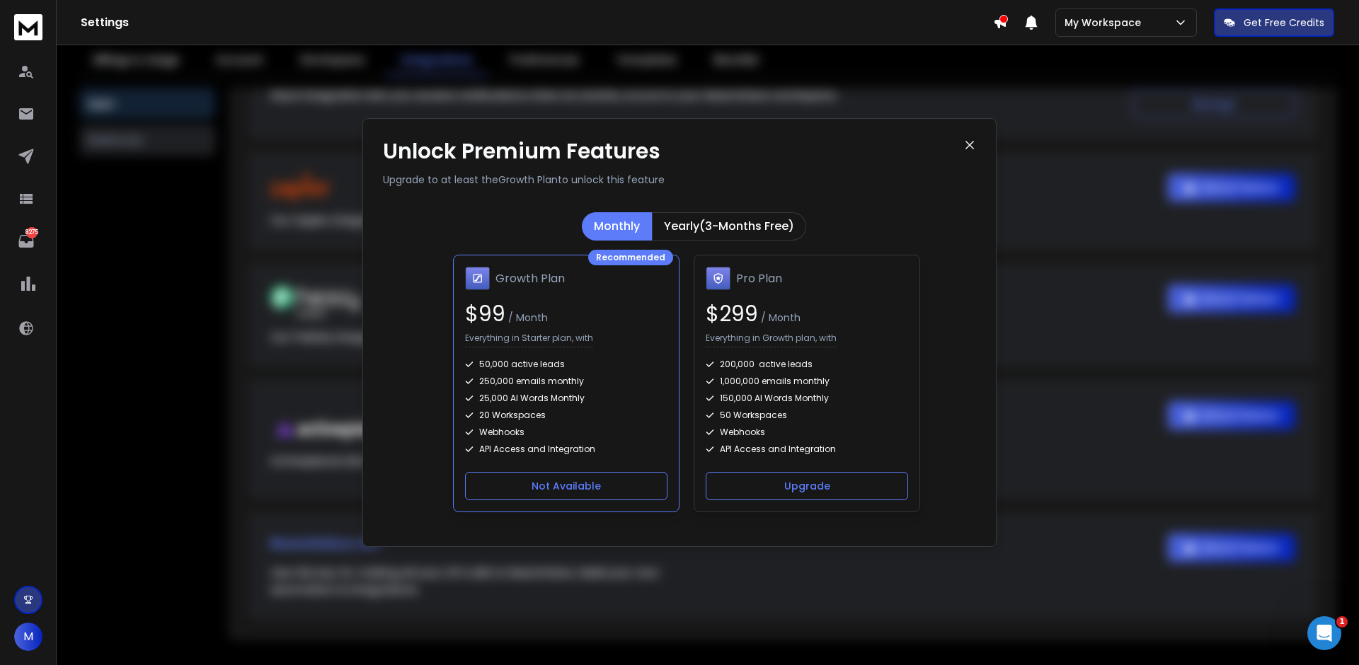
click at [968, 145] on icon at bounding box center [970, 145] width 8 height 8
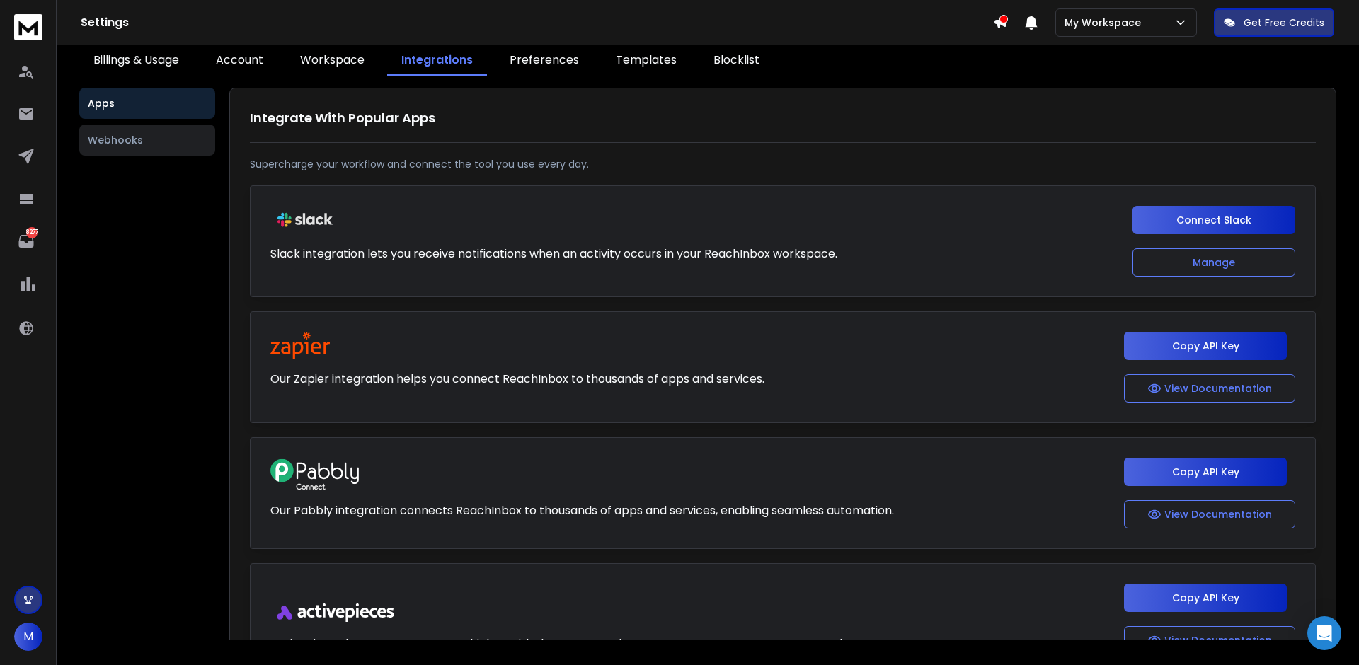
scroll to position [188, 0]
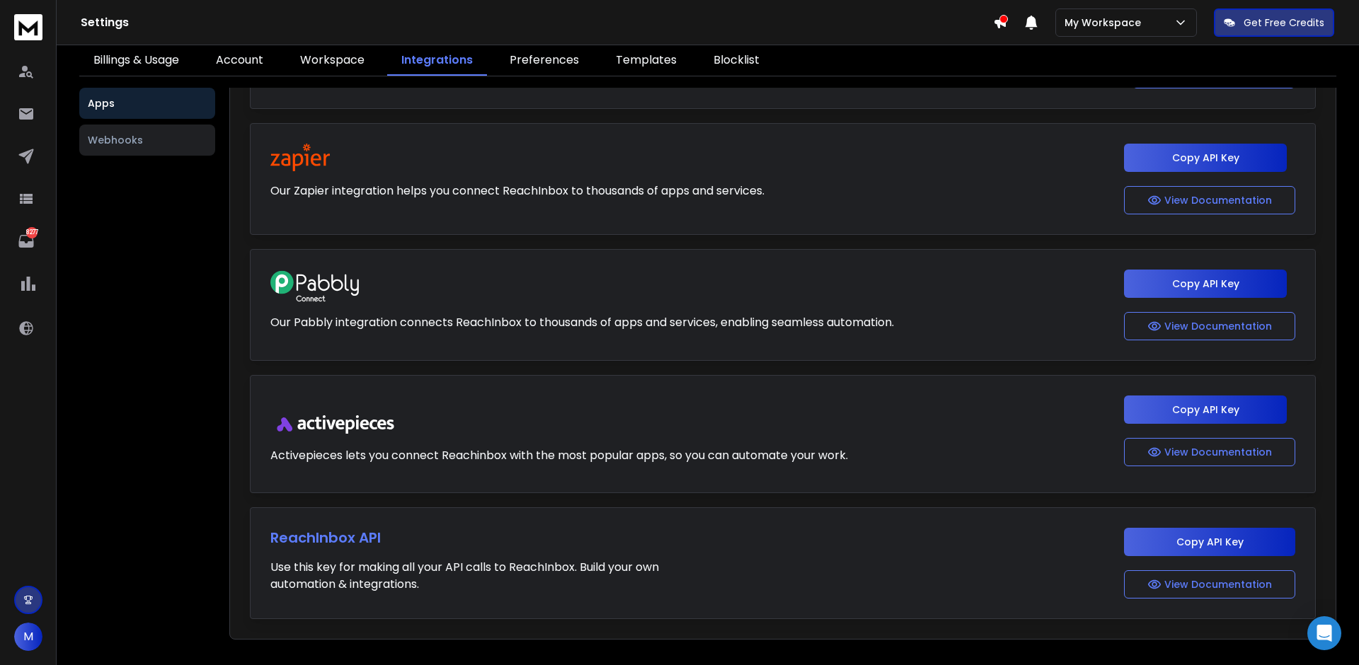
click at [1185, 542] on button "Copy API Key" at bounding box center [1209, 542] width 171 height 28
click at [1326, 624] on div "Open Intercom Messenger" at bounding box center [1325, 634] width 38 height 38
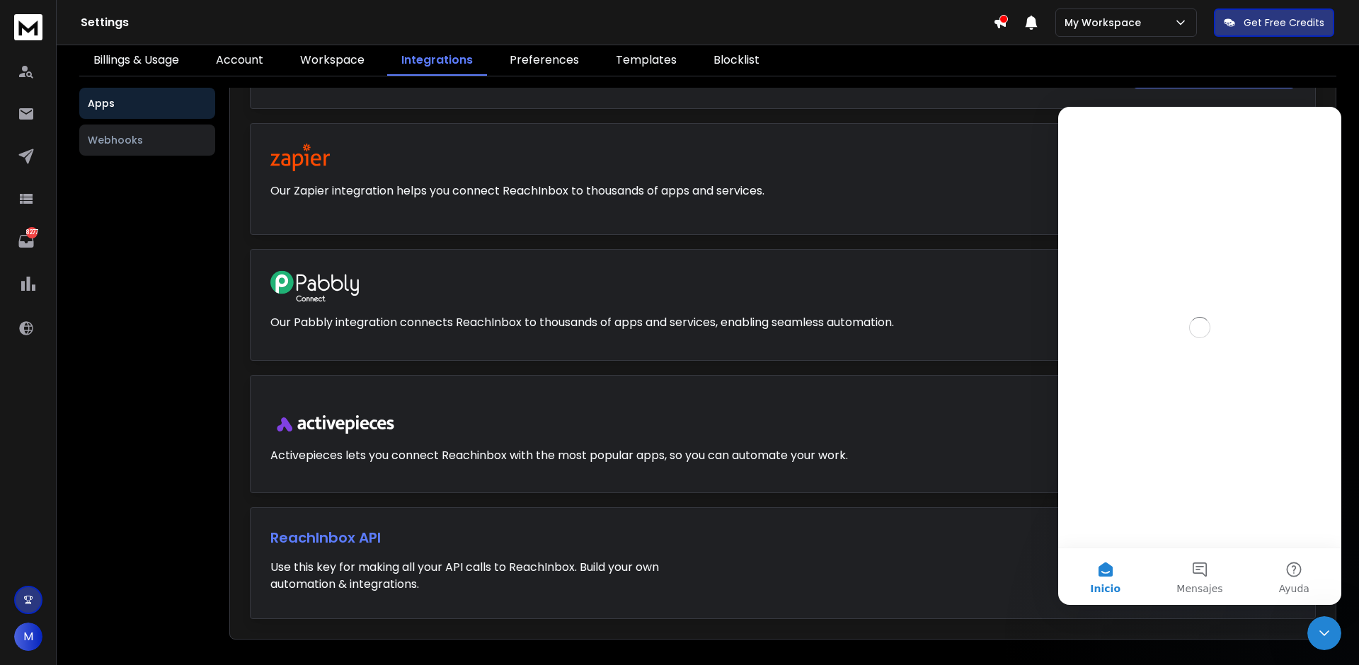
scroll to position [0, 0]
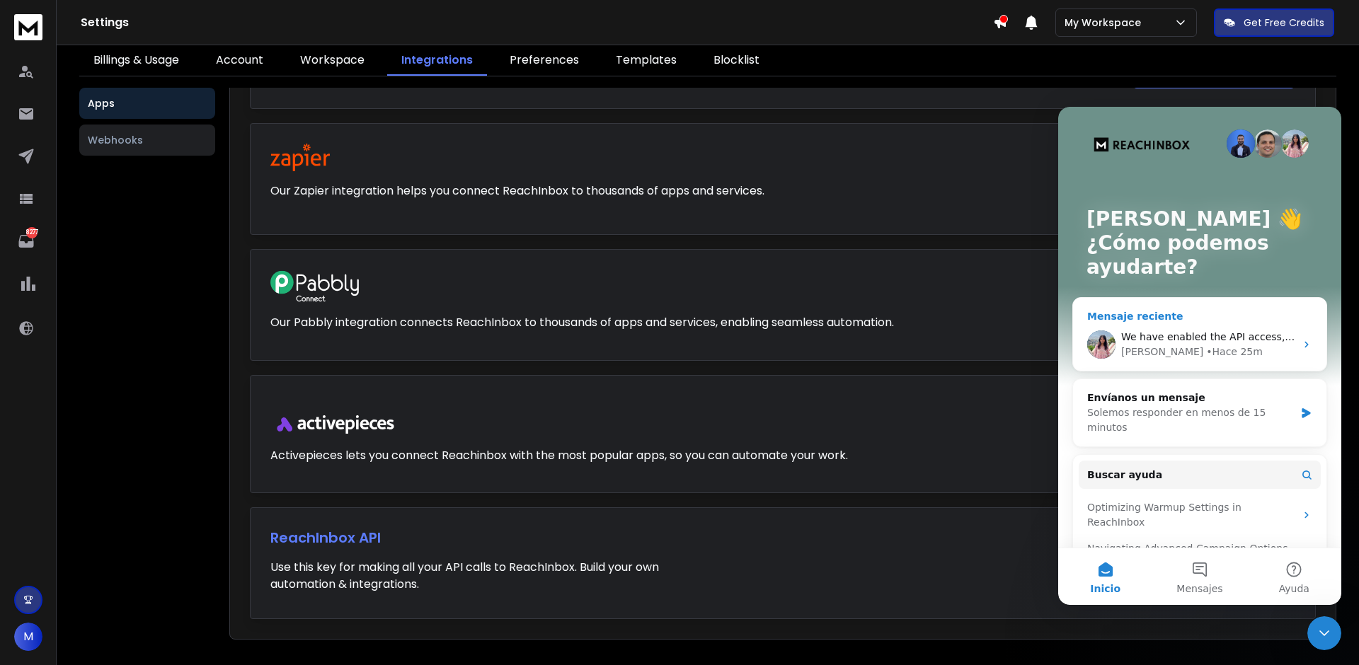
click at [1145, 347] on div "[PERSON_NAME]" at bounding box center [1162, 352] width 82 height 15
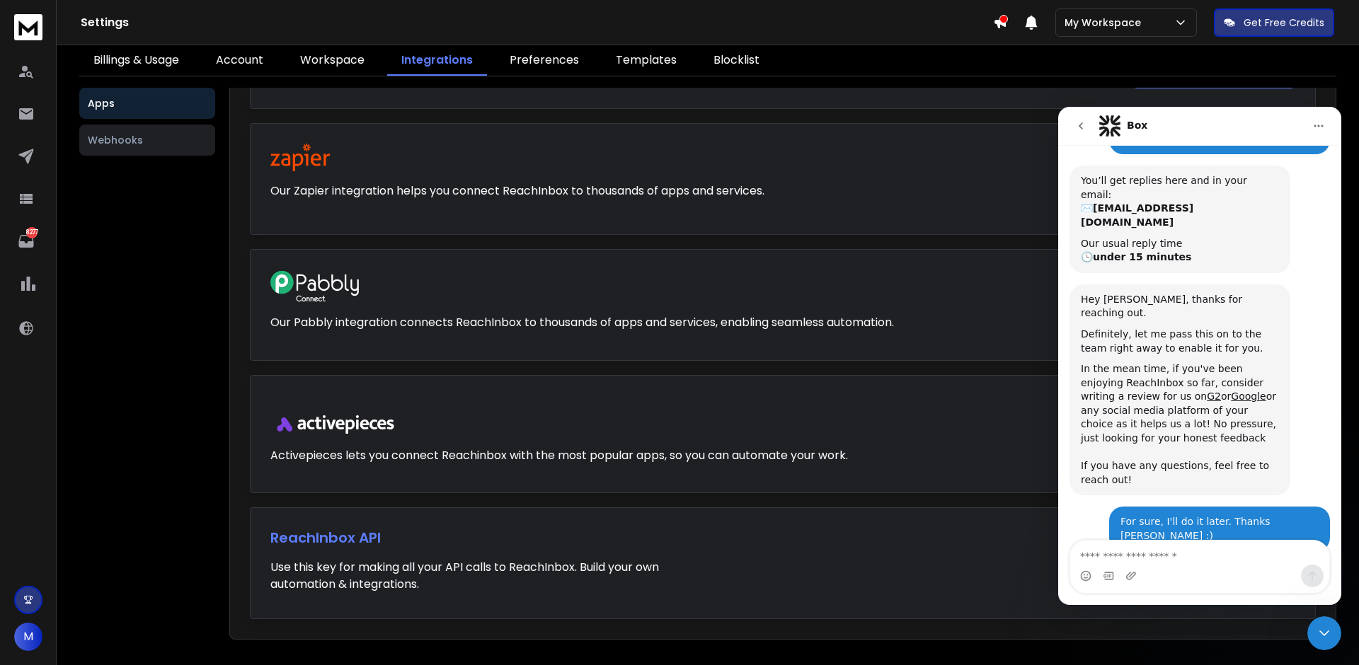
scroll to position [191, 0]
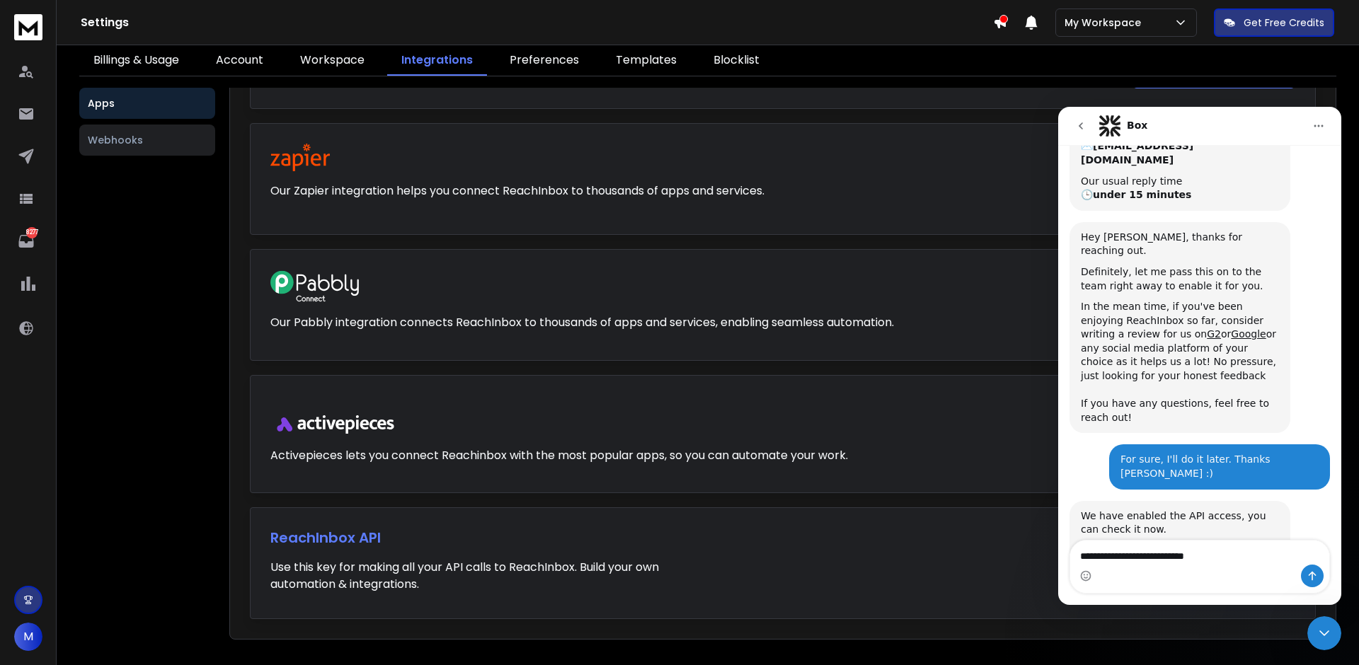
type textarea "**********"
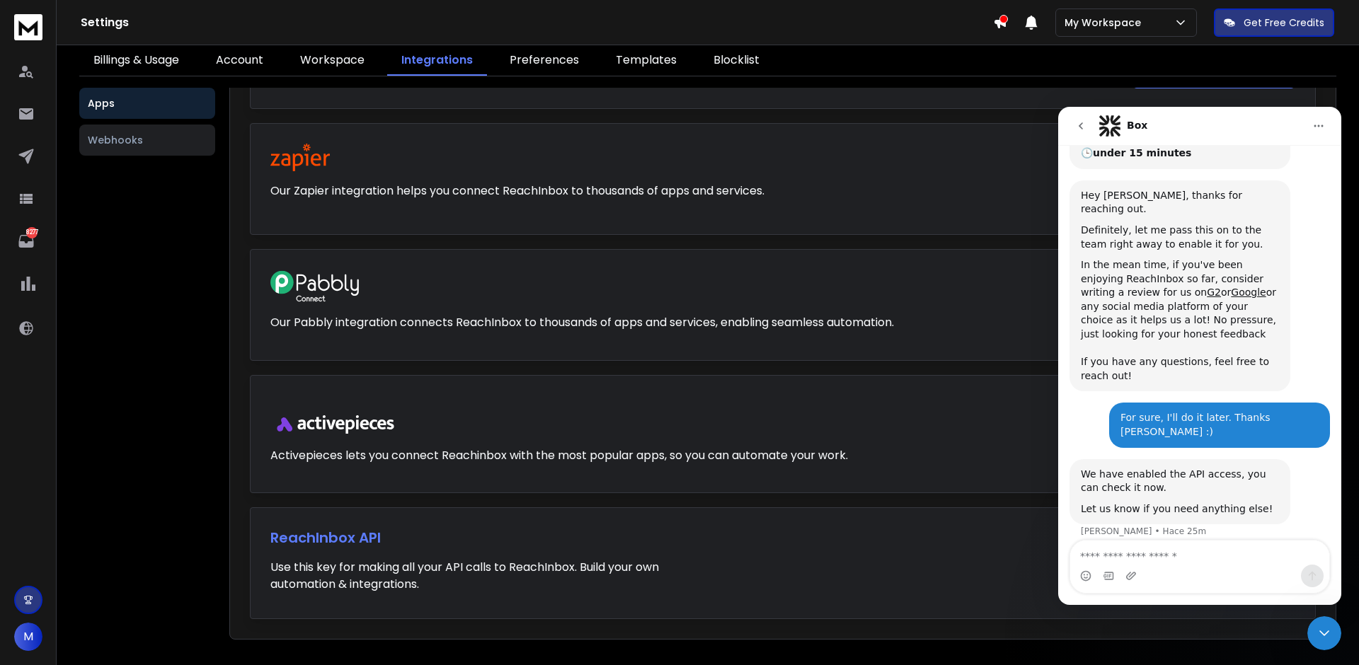
click at [1333, 629] on div "Cerrar Intercom Messenger" at bounding box center [1325, 634] width 34 height 34
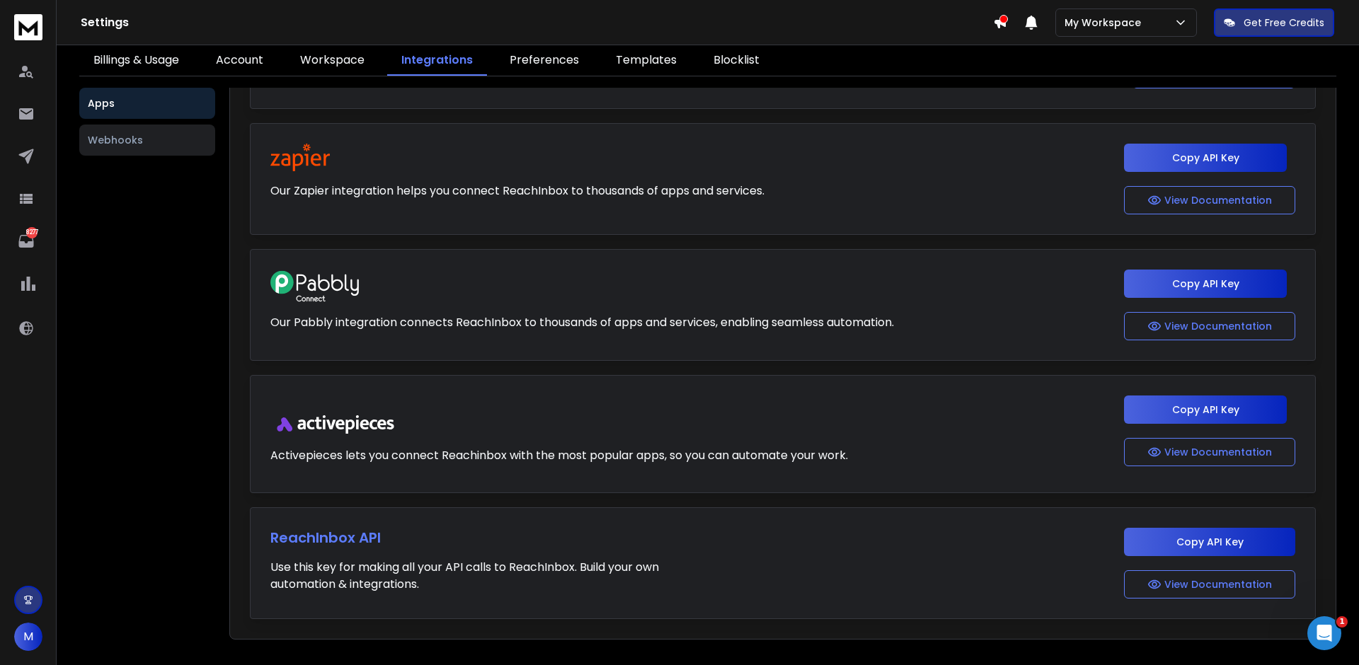
click at [1309, 639] on div "Abrir Intercom Messenger" at bounding box center [1324, 633] width 47 height 47
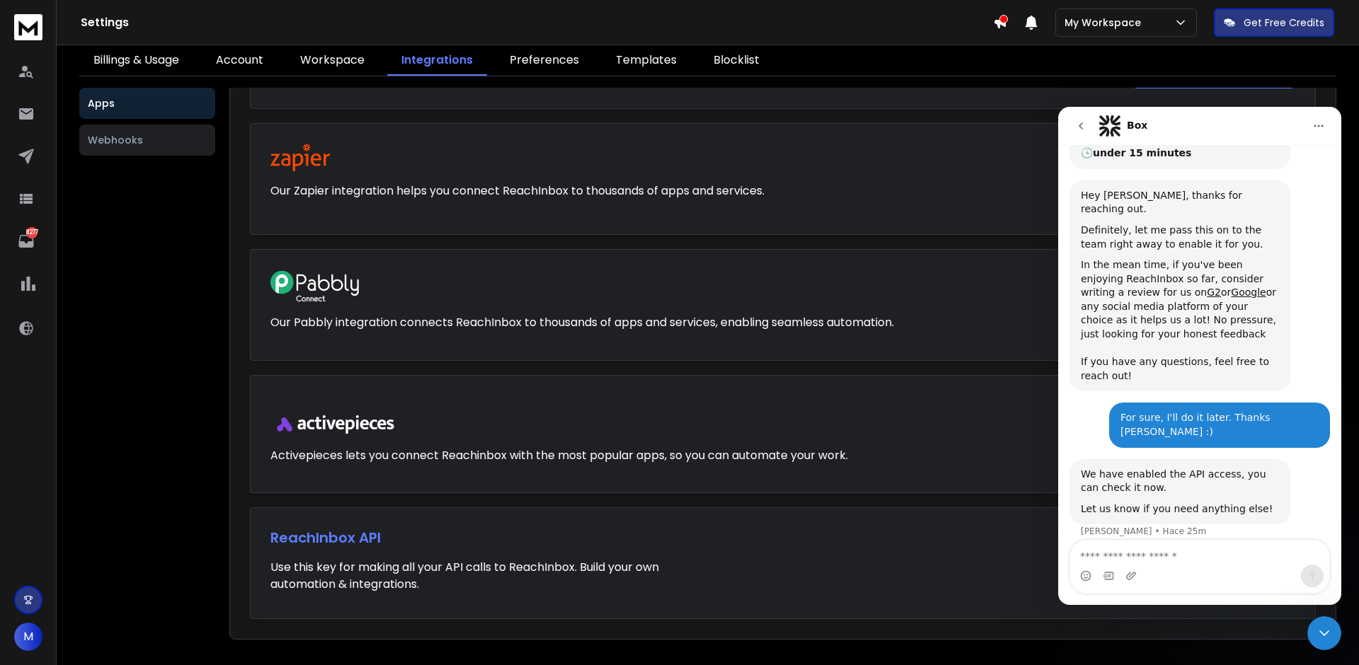
click at [1078, 124] on icon "go back" at bounding box center [1080, 125] width 11 height 11
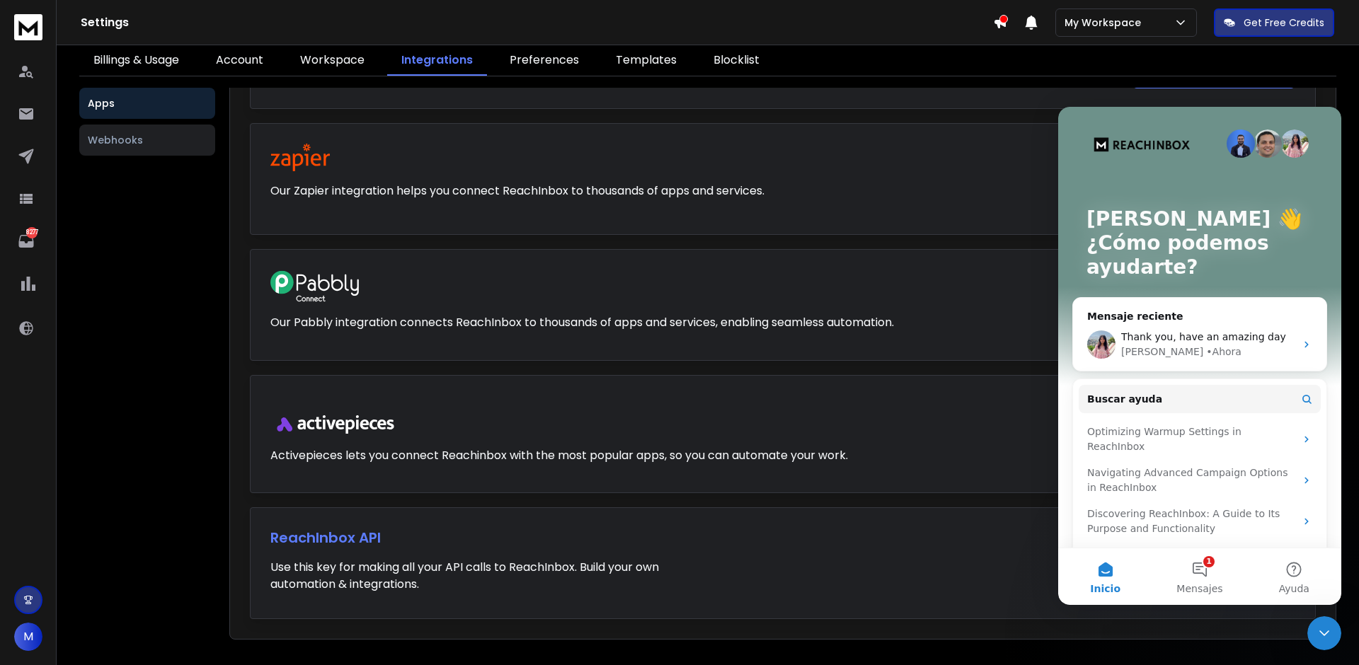
scroll to position [0, 0]
click at [1208, 575] on button "1 Mensajes" at bounding box center [1200, 577] width 94 height 57
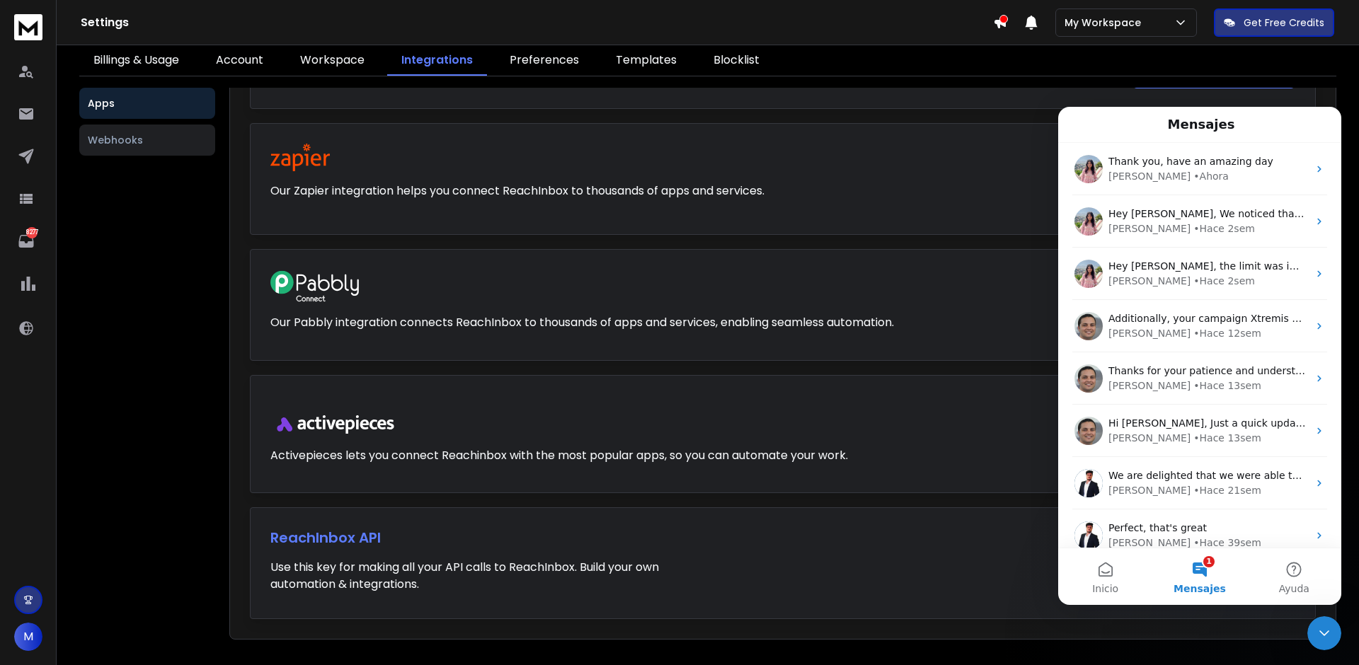
click at [1317, 630] on icon "Cerrar Intercom Messenger" at bounding box center [1324, 633] width 17 height 17
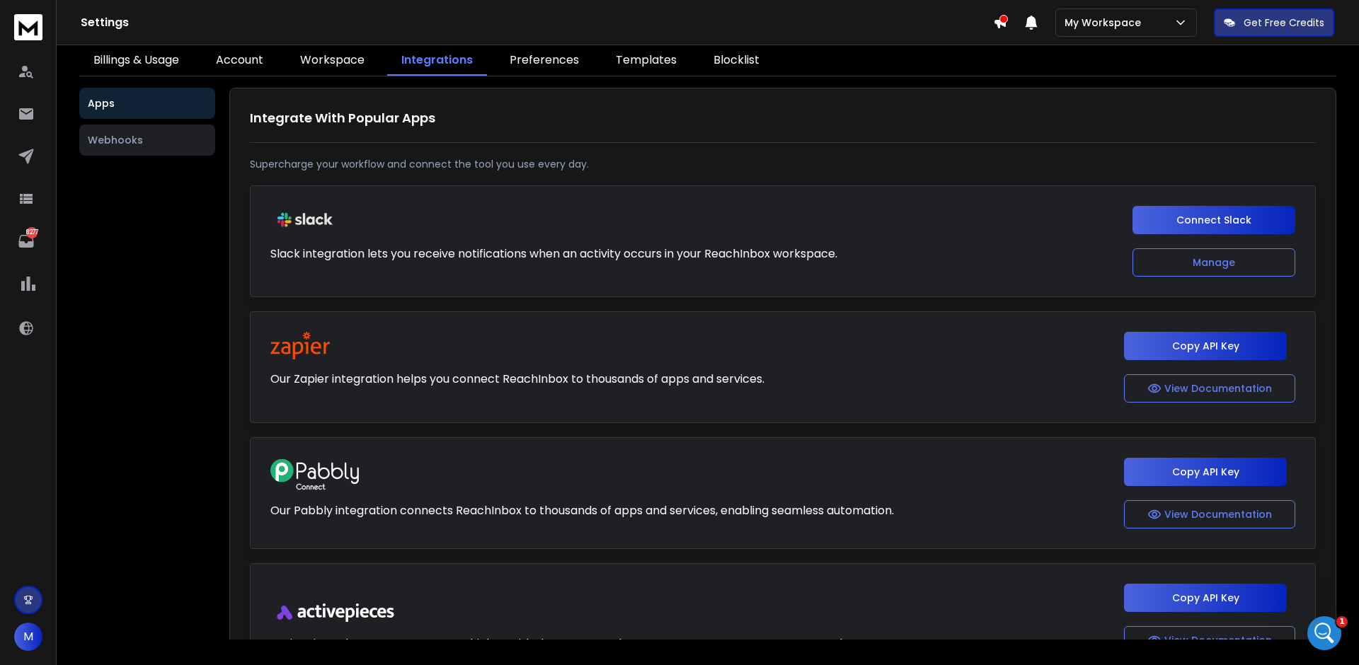
scroll to position [188, 0]
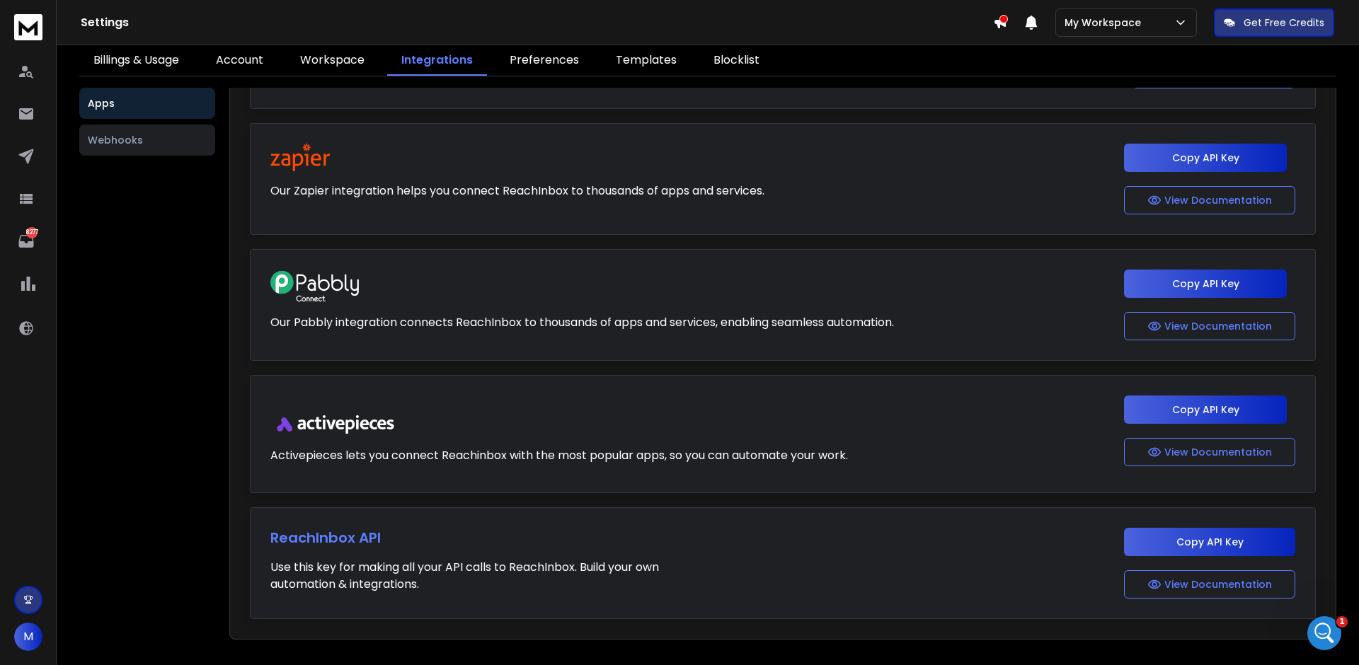
click at [1044, 503] on div "Slack integration lets you receive notifications when an activity occurs in you…" at bounding box center [783, 308] width 1066 height 622
click at [217, 194] on div "Apps Webhooks Integrate With Popular Apps Supercharge your workflow and connect…" at bounding box center [707, 364] width 1257 height 552
click at [27, 118] on icon at bounding box center [26, 113] width 14 height 11
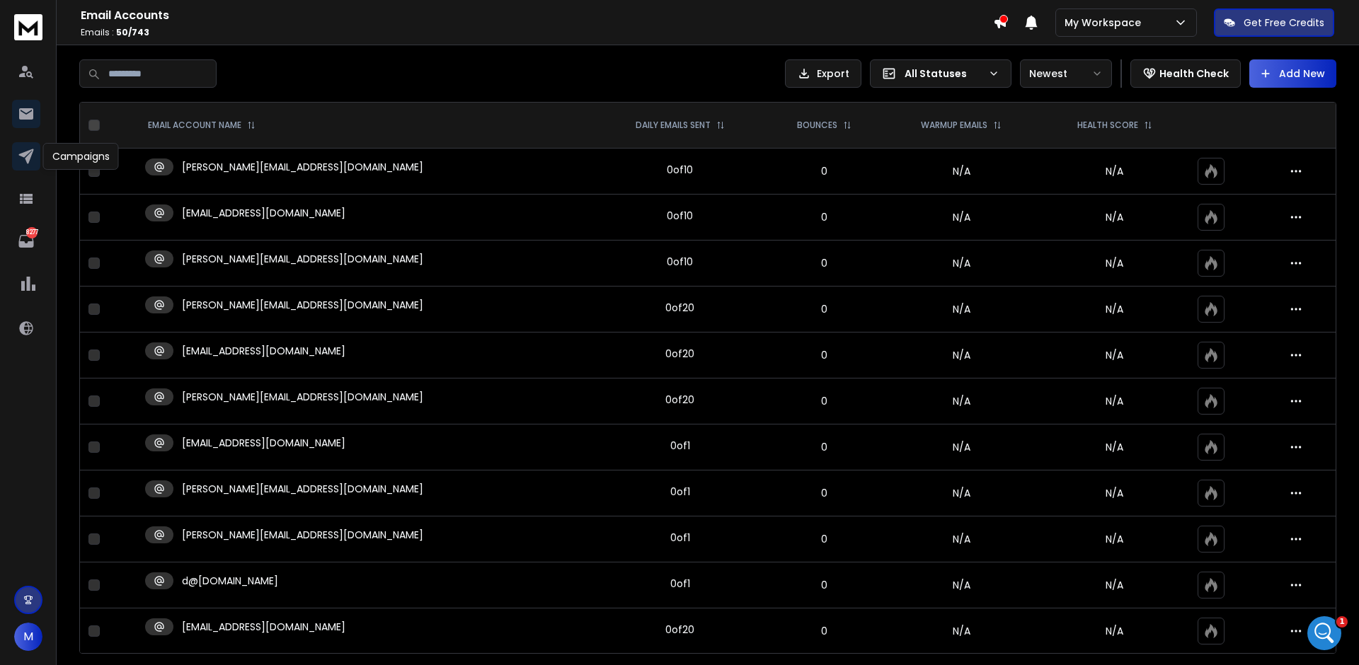
click at [30, 152] on icon at bounding box center [25, 156] width 15 height 15
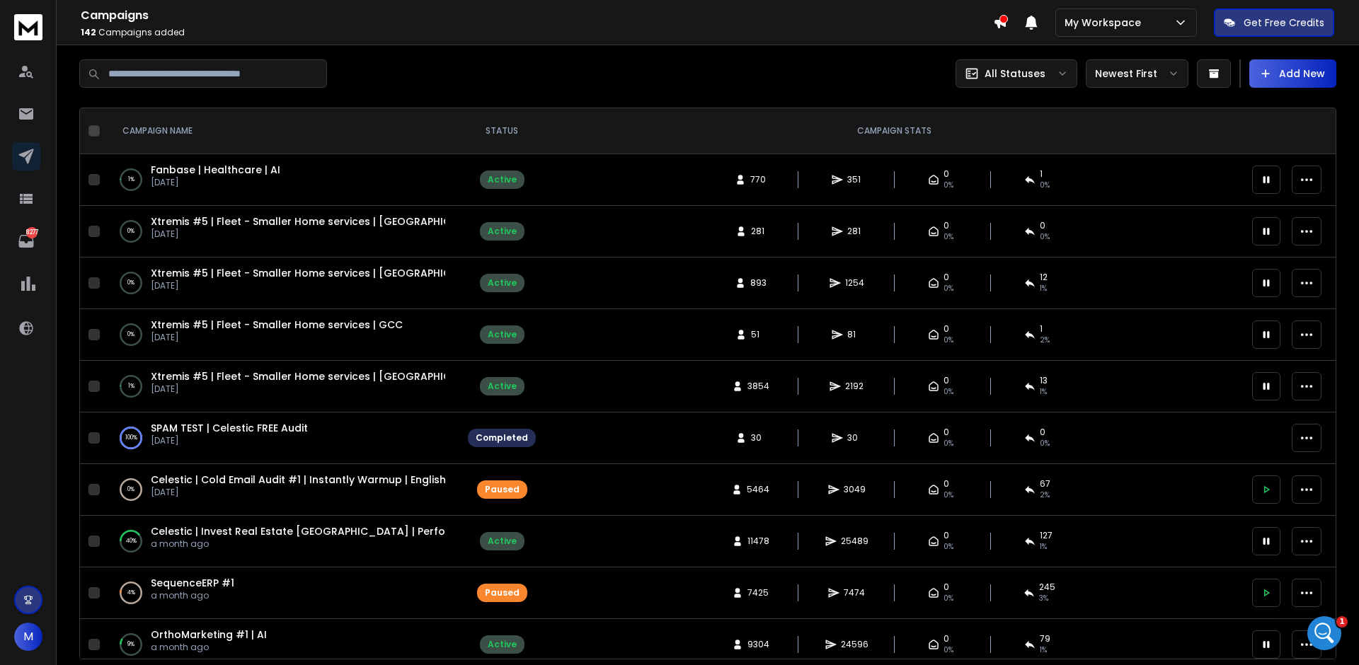
click at [273, 171] on span "Fanbase | Healthcare | AI" at bounding box center [216, 170] width 130 height 14
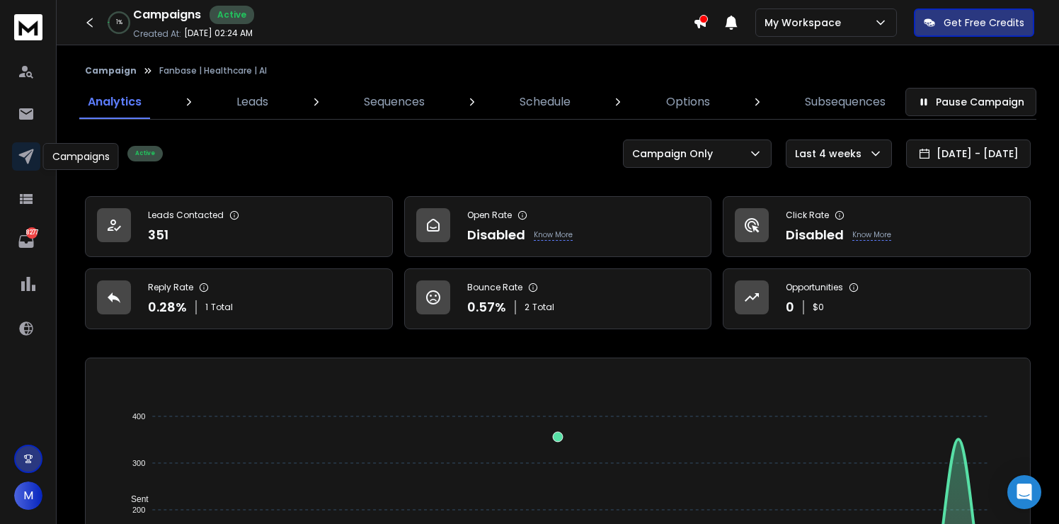
click at [28, 166] on link at bounding box center [26, 156] width 28 height 28
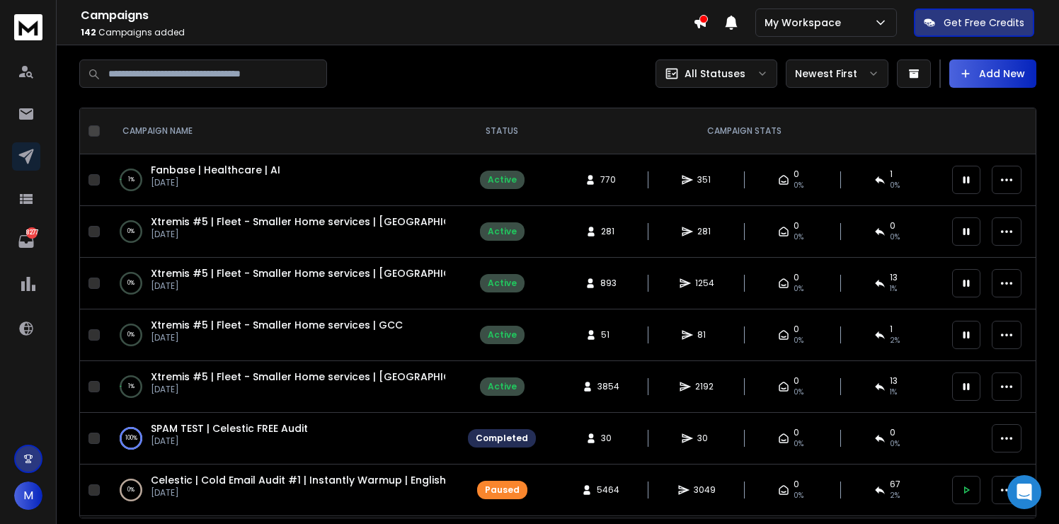
click at [185, 73] on input at bounding box center [203, 73] width 248 height 28
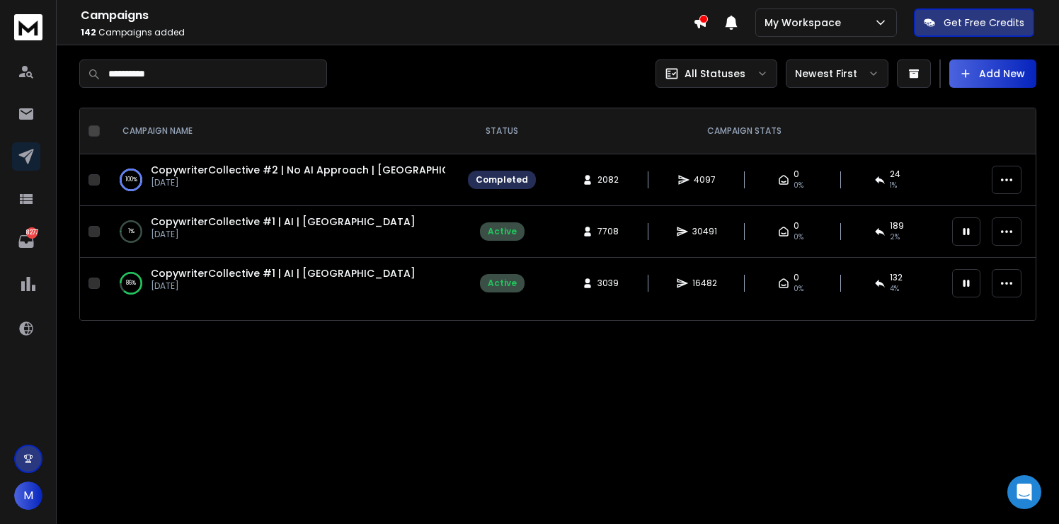
type input "**********"
